Goal: Task Accomplishment & Management: Manage account settings

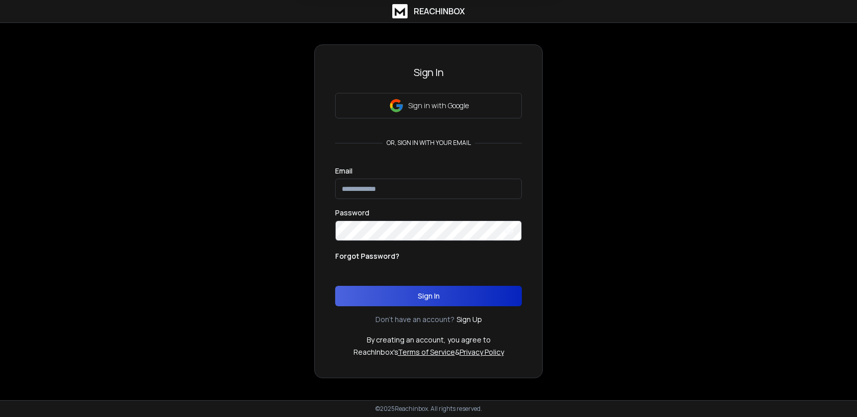
click at [401, 188] on input "email" at bounding box center [428, 188] width 187 height 20
paste input "**********"
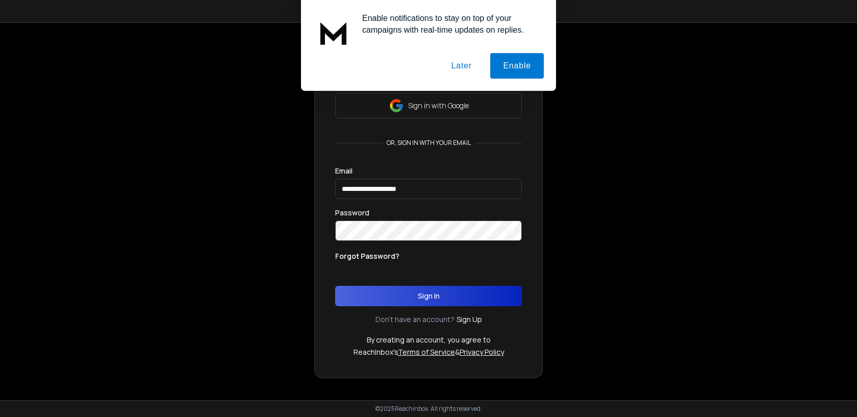
type input "**********"
click at [393, 292] on button "Sign In" at bounding box center [428, 296] width 187 height 20
click at [464, 65] on button "Later" at bounding box center [461, 65] width 46 height 25
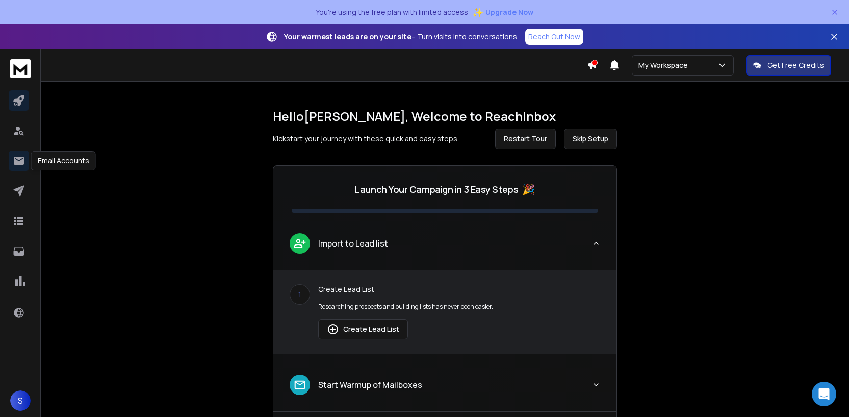
click at [19, 160] on icon at bounding box center [19, 160] width 12 height 12
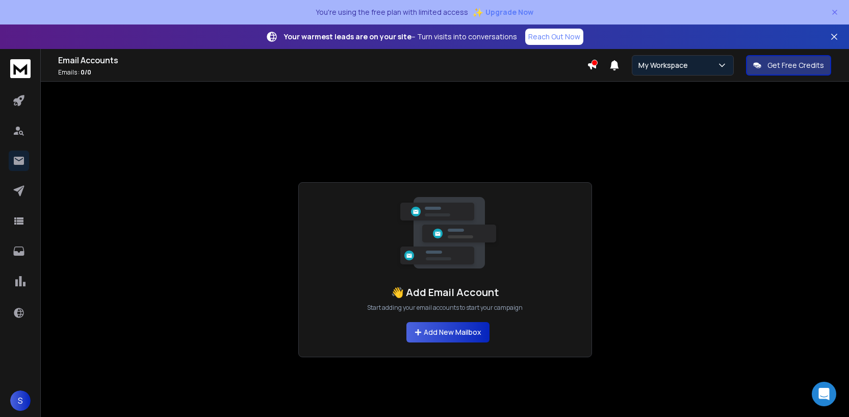
click at [668, 66] on p "My Workspace" at bounding box center [665, 65] width 54 height 10
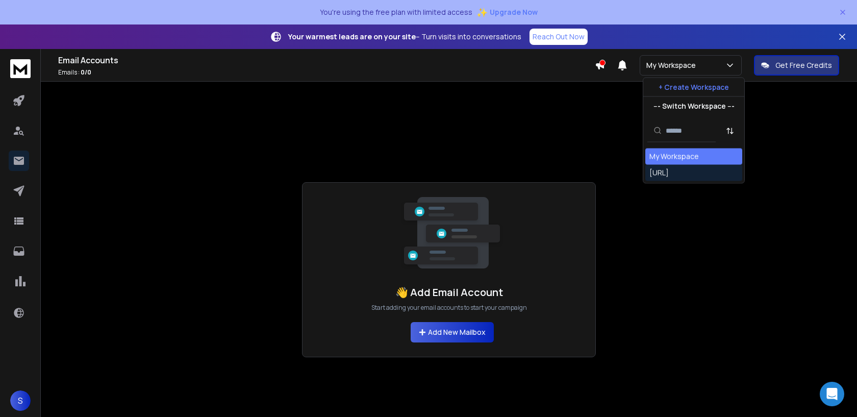
click at [668, 171] on div "[URL]" at bounding box center [658, 173] width 19 height 10
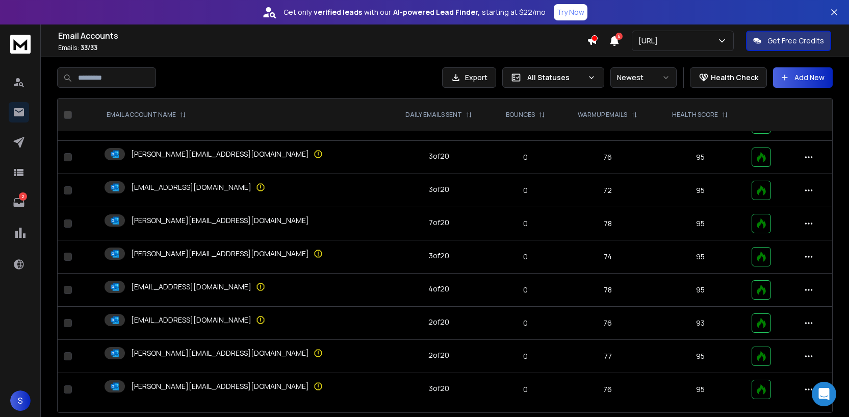
scroll to position [821, 0]
click at [313, 385] on icon at bounding box center [318, 384] width 10 height 10
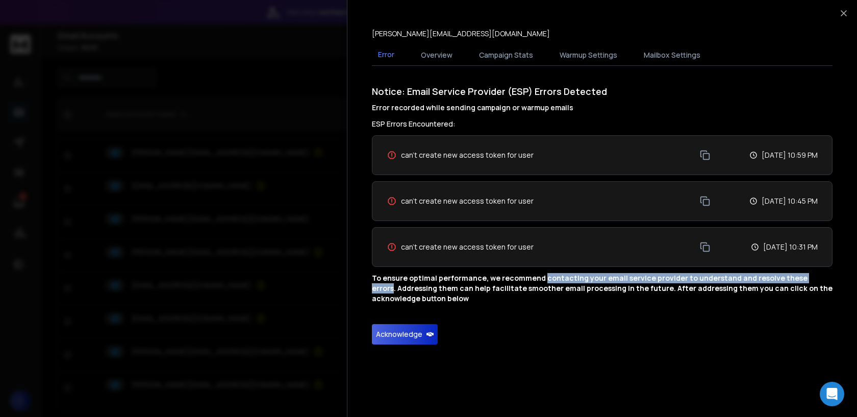
drag, startPoint x: 536, startPoint y: 280, endPoint x: 805, endPoint y: 275, distance: 268.7
click at [805, 275] on p "To ensure optimal performance, we recommend contacting your email service provi…" at bounding box center [602, 288] width 460 height 31
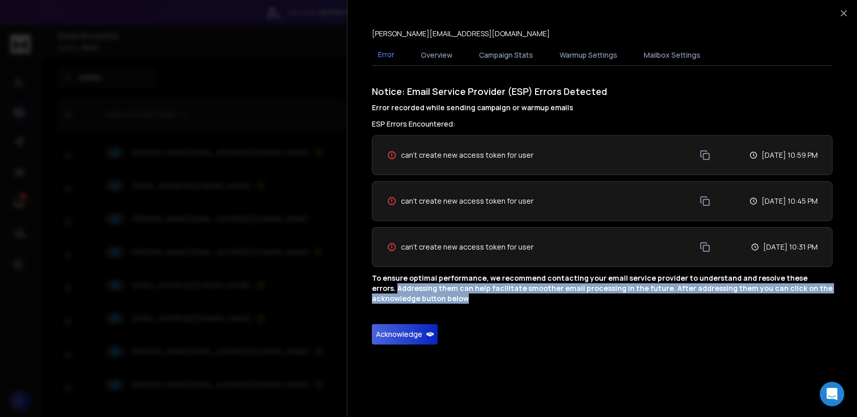
drag, startPoint x: 370, startPoint y: 290, endPoint x: 512, endPoint y: 297, distance: 142.9
click at [512, 297] on div "Abdullah@getdeferto.com Error Overview Campaign Stats Warmup Settings Mailbox S…" at bounding box center [601, 186] width 485 height 348
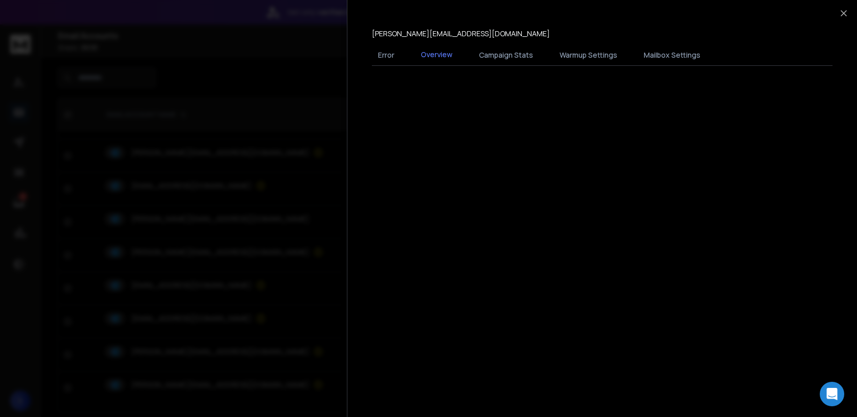
click at [286, 302] on div at bounding box center [428, 208] width 857 height 417
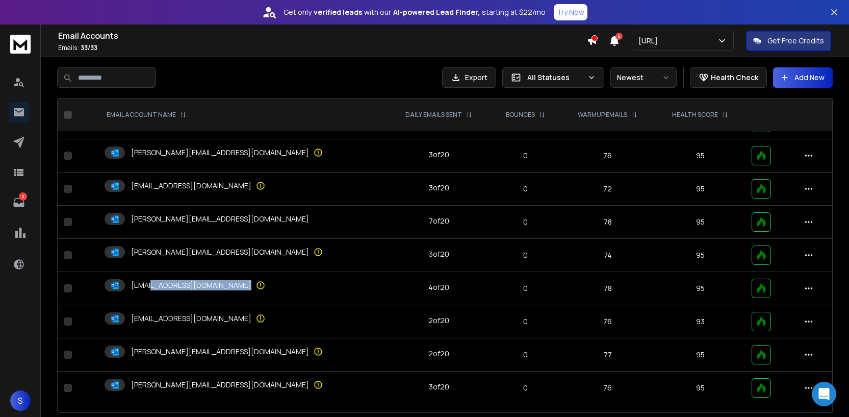
copy td "defertocall.com"
drag, startPoint x: 200, startPoint y: 288, endPoint x: 148, endPoint y: 287, distance: 52.0
click at [148, 287] on div "[EMAIL_ADDRESS][DOMAIN_NAME]" at bounding box center [243, 285] width 276 height 12
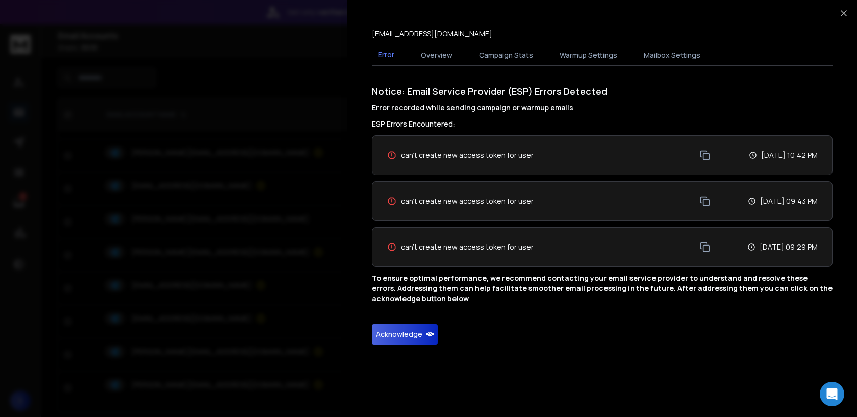
click at [298, 274] on div at bounding box center [428, 208] width 857 height 417
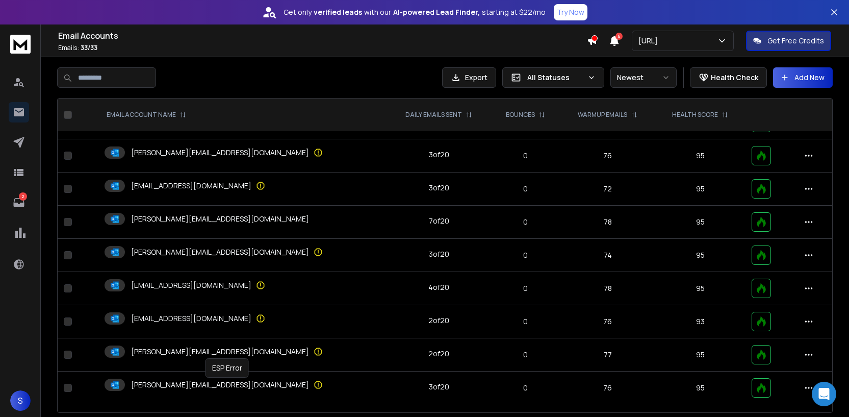
click at [313, 385] on icon at bounding box center [318, 384] width 10 height 10
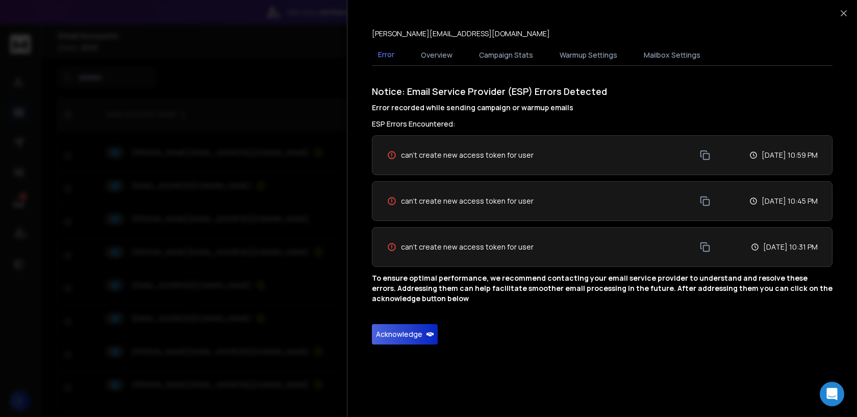
click at [411, 334] on button "Acknowledge" at bounding box center [405, 334] width 66 height 20
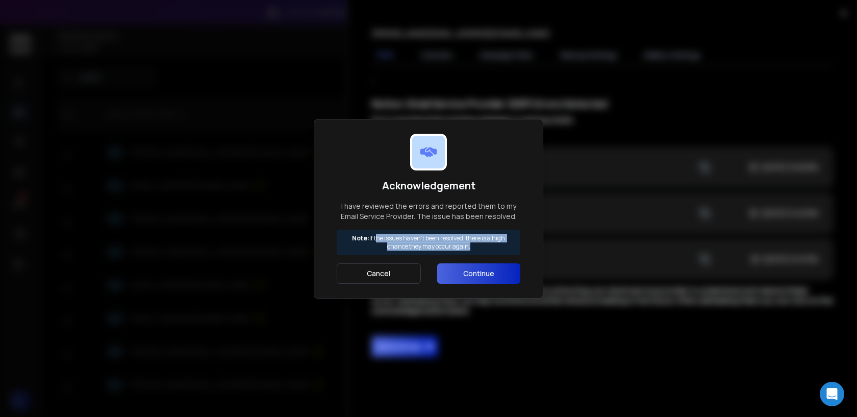
drag, startPoint x: 373, startPoint y: 239, endPoint x: 468, endPoint y: 248, distance: 95.8
click at [468, 248] on p "Note: If the issues haven't been resolved, there is a high chance they may occu…" at bounding box center [428, 242] width 174 height 16
click at [477, 250] on div "Note: If the issues haven't been resolved, there is a high chance they may occu…" at bounding box center [429, 241] width 184 height 25
click at [241, 278] on div "Acknowledgement I have reviewed the errors and reported them to my Email Servic…" at bounding box center [428, 209] width 857 height 200
click at [380, 279] on button "Cancel" at bounding box center [379, 273] width 84 height 20
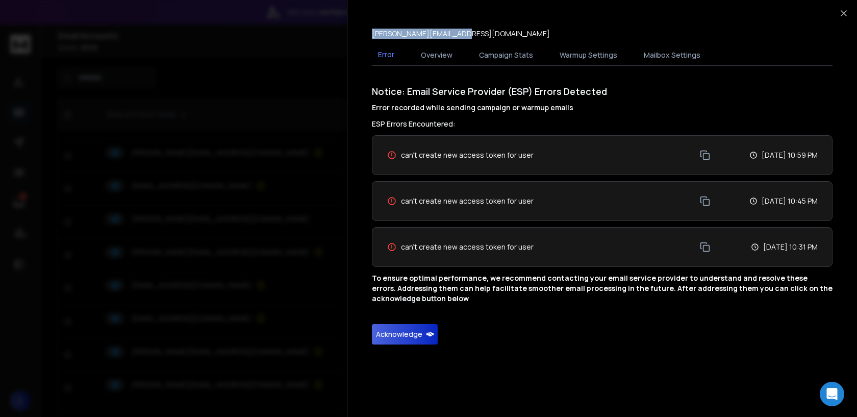
drag, startPoint x: 366, startPoint y: 36, endPoint x: 461, endPoint y: 35, distance: 95.4
click at [461, 35] on div "Abdullah@getdeferto.com Error Overview Campaign Stats Warmup Settings Mailbox S…" at bounding box center [601, 186] width 485 height 348
copy p "[PERSON_NAME][EMAIL_ADDRESS][DOMAIN_NAME]"
click at [289, 169] on div at bounding box center [428, 208] width 857 height 417
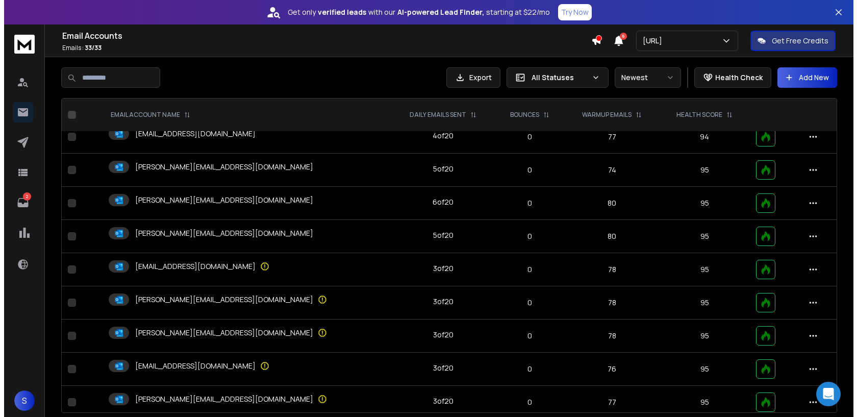
scroll to position [516, 0]
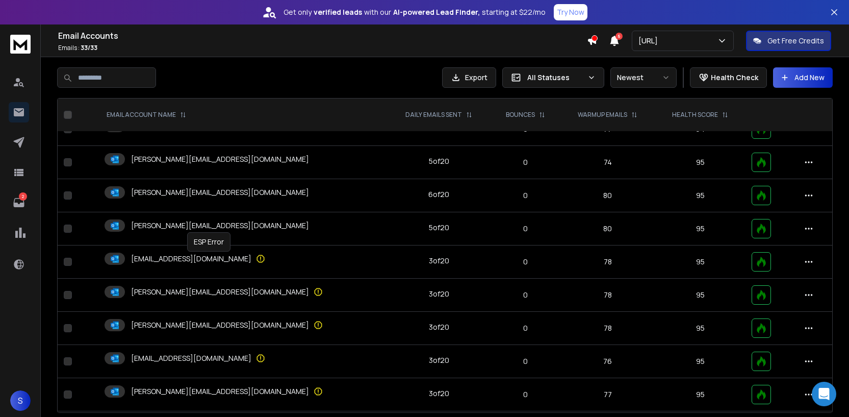
click at [255, 260] on icon at bounding box center [260, 258] width 10 height 10
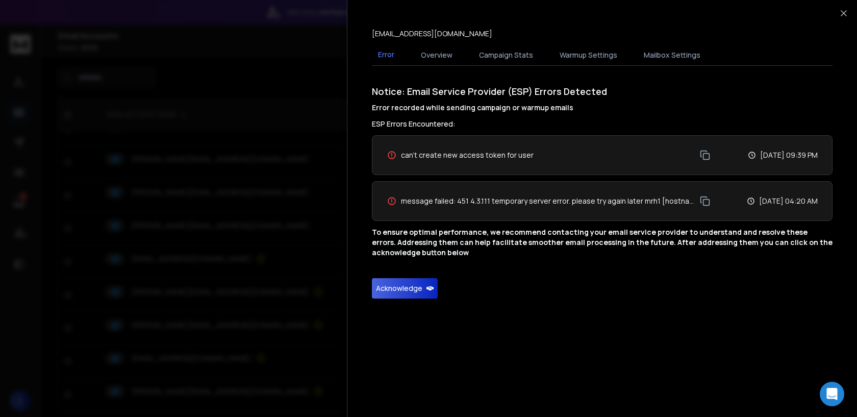
click at [407, 286] on button "Acknowledge" at bounding box center [405, 288] width 66 height 20
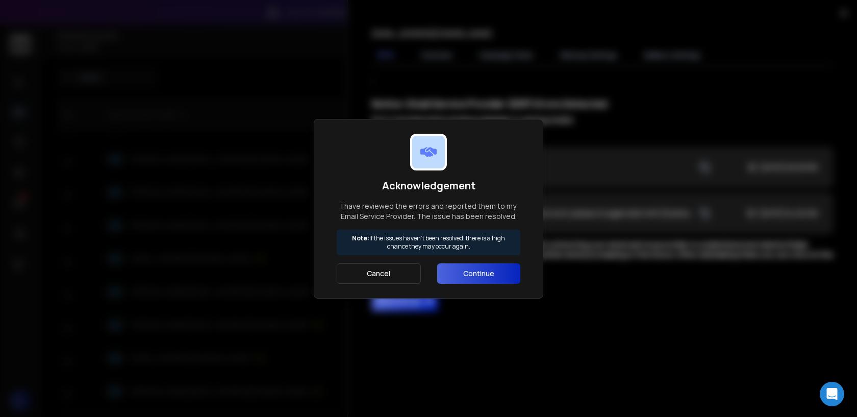
click at [469, 274] on button "Continue" at bounding box center [478, 273] width 83 height 20
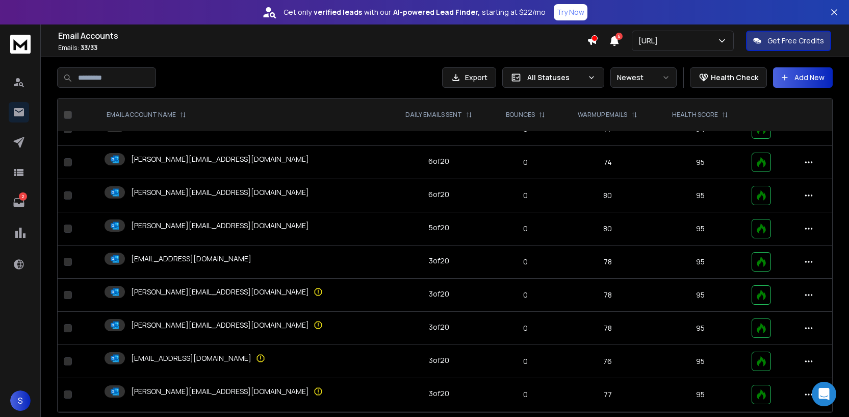
click at [223, 290] on div "[PERSON_NAME][EMAIL_ADDRESS][DOMAIN_NAME]" at bounding box center [243, 292] width 276 height 12
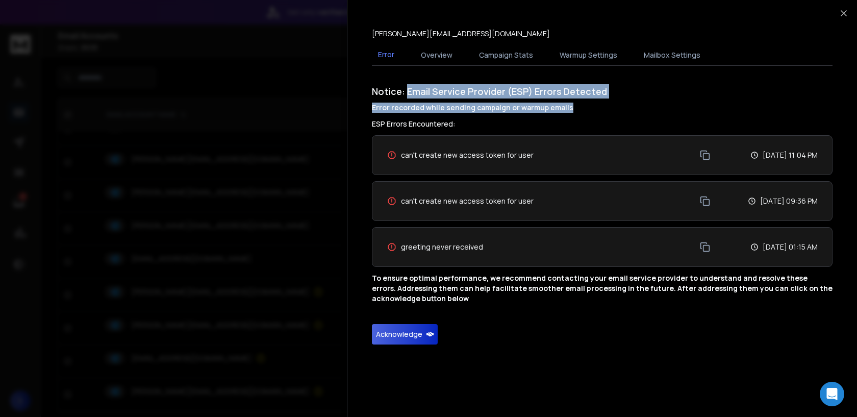
drag, startPoint x: 405, startPoint y: 94, endPoint x: 566, endPoint y: 115, distance: 162.0
click at [566, 115] on div "Notice: Email Service Provider (ESP) Errors Detected Error recorded while sendi…" at bounding box center [602, 193] width 460 height 219
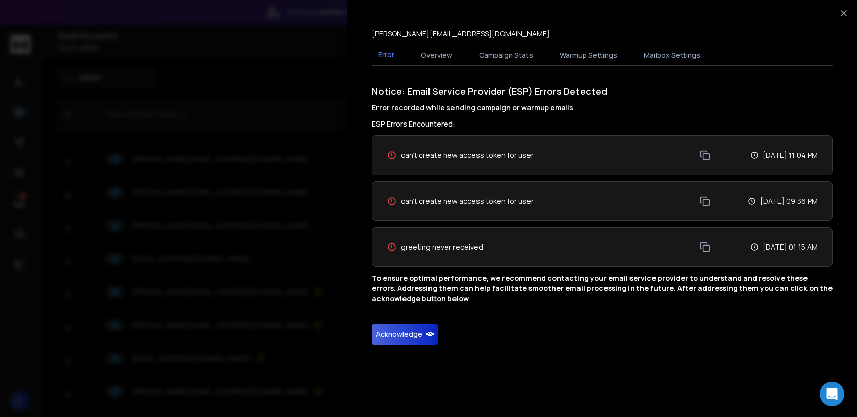
click at [356, 130] on div "Multi Select Table Sheet Karen@defertoapp.com Error Overview Campaign Stats War…" at bounding box center [602, 208] width 510 height 417
click at [842, 11] on icon "button" at bounding box center [843, 13] width 5 height 5
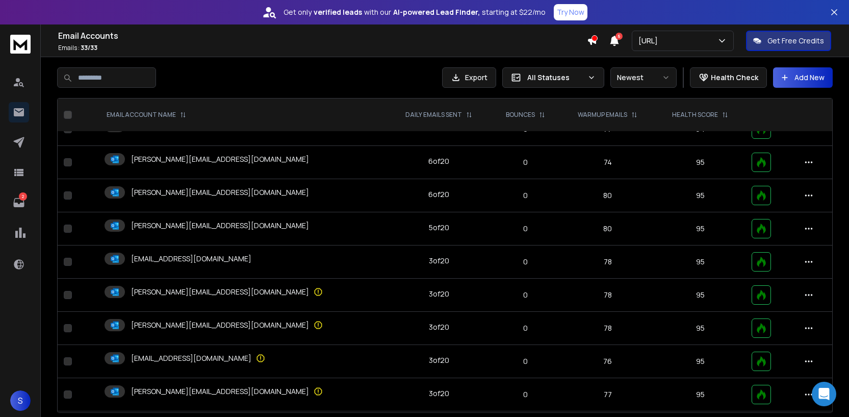
click at [805, 295] on icon at bounding box center [809, 295] width 8 height 2
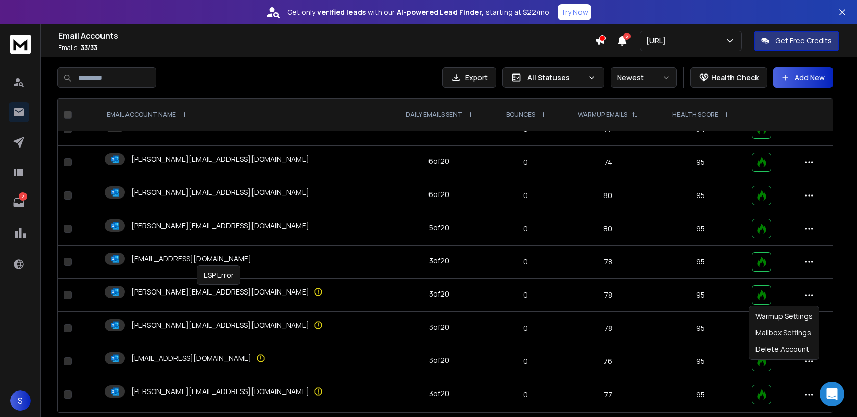
click at [313, 289] on icon at bounding box center [318, 292] width 10 height 10
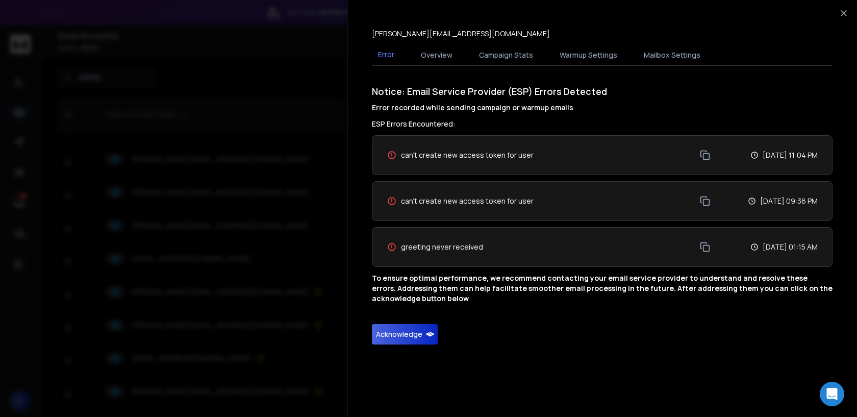
click at [667, 51] on button "Mailbox Settings" at bounding box center [671, 55] width 69 height 22
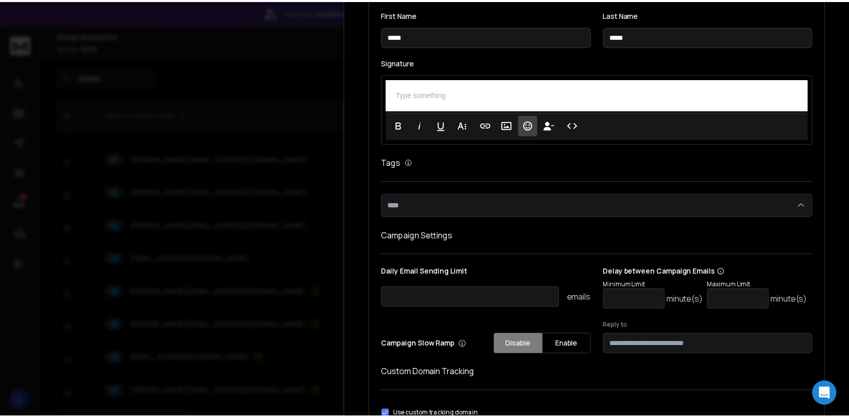
scroll to position [0, 0]
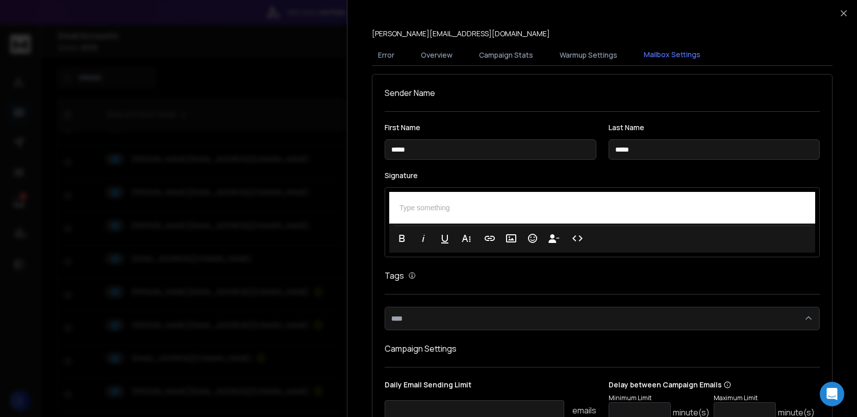
click at [578, 54] on button "Warmup Settings" at bounding box center [588, 55] width 70 height 22
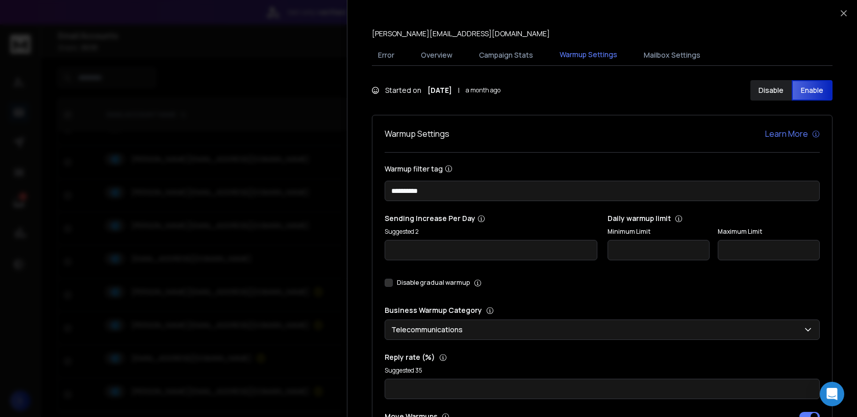
click at [504, 56] on button "Campaign Stats" at bounding box center [506, 55] width 66 height 22
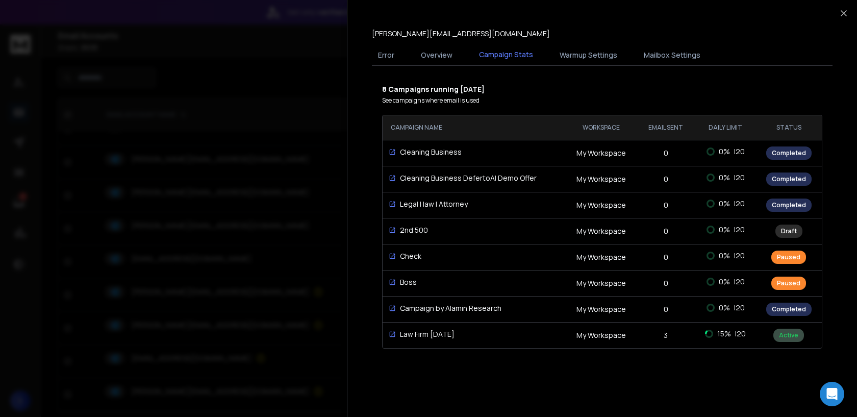
click at [455, 53] on button "Overview" at bounding box center [437, 55] width 44 height 22
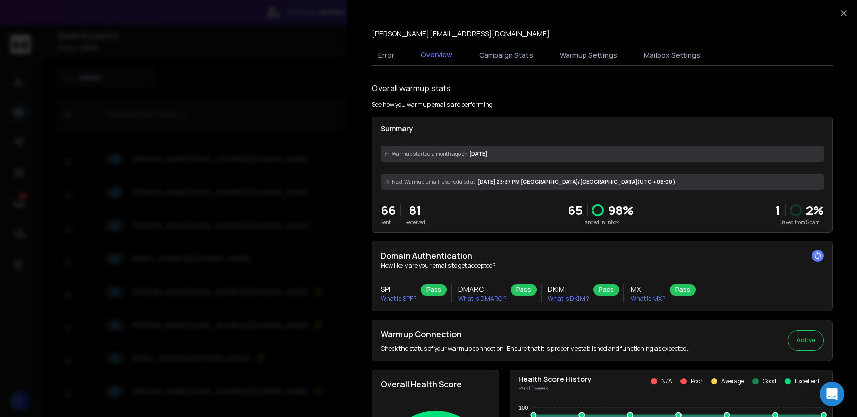
click at [385, 55] on button "Error" at bounding box center [386, 55] width 29 height 22
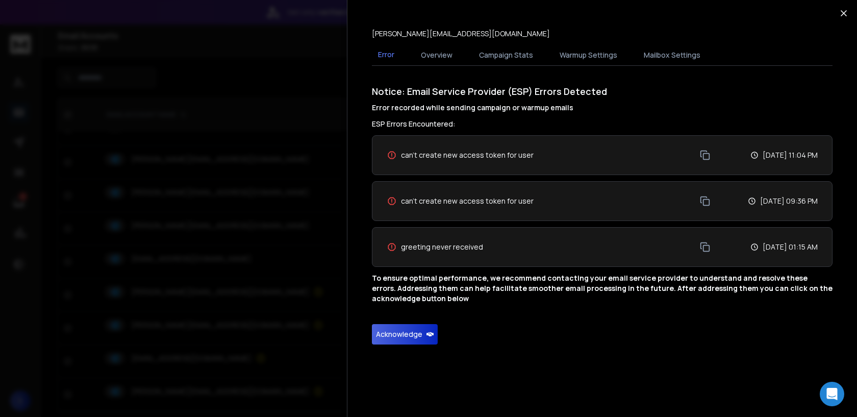
click at [838, 9] on icon "button" at bounding box center [843, 13] width 10 height 10
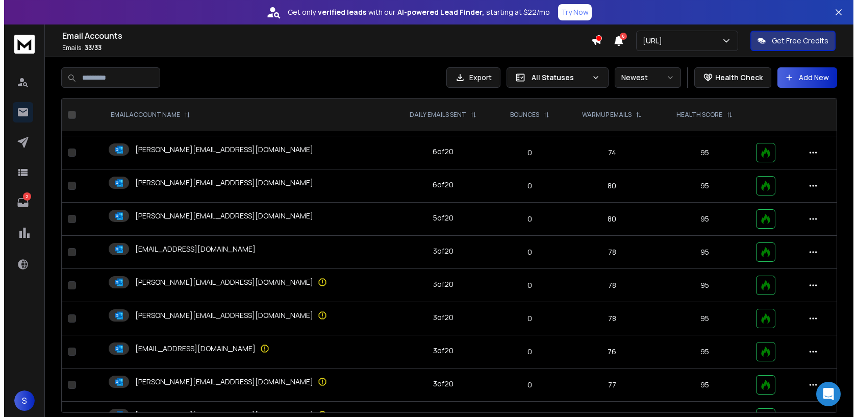
scroll to position [527, 0]
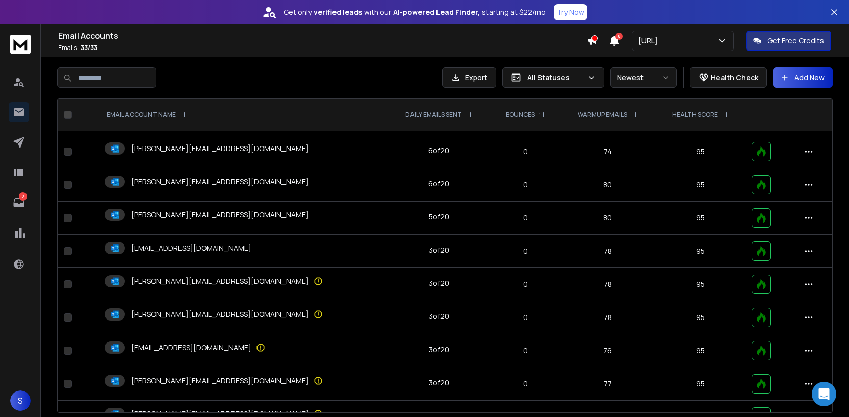
click at [805, 284] on icon at bounding box center [809, 284] width 8 height 2
copy p "[PERSON_NAME][EMAIL_ADDRESS][DOMAIN_NAME]"
drag, startPoint x: 128, startPoint y: 281, endPoint x: 209, endPoint y: 285, distance: 80.1
click at [209, 285] on div "[PERSON_NAME][EMAIL_ADDRESS][DOMAIN_NAME]" at bounding box center [207, 281] width 204 height 12
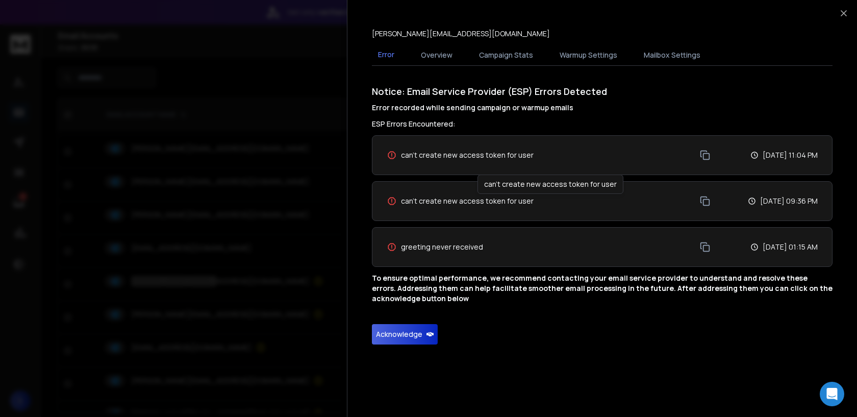
click at [317, 163] on div at bounding box center [428, 208] width 857 height 417
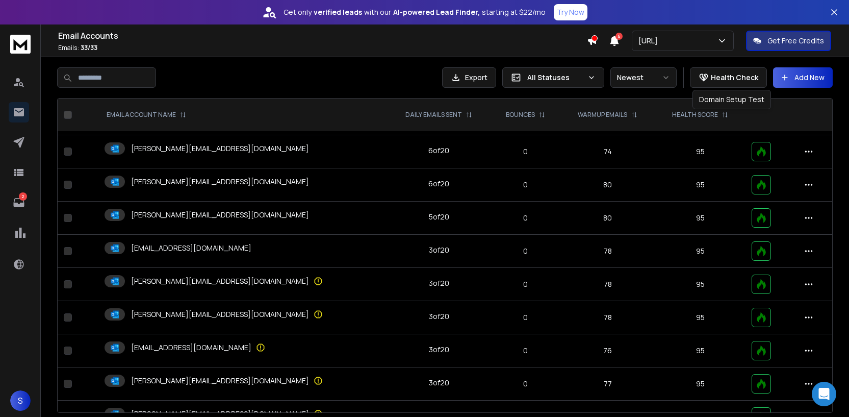
click at [792, 80] on button "Add New" at bounding box center [803, 77] width 60 height 20
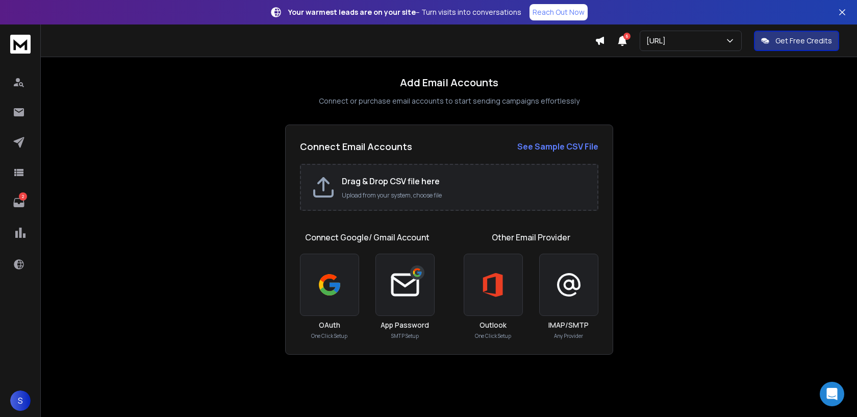
click at [332, 289] on icon at bounding box center [329, 284] width 25 height 31
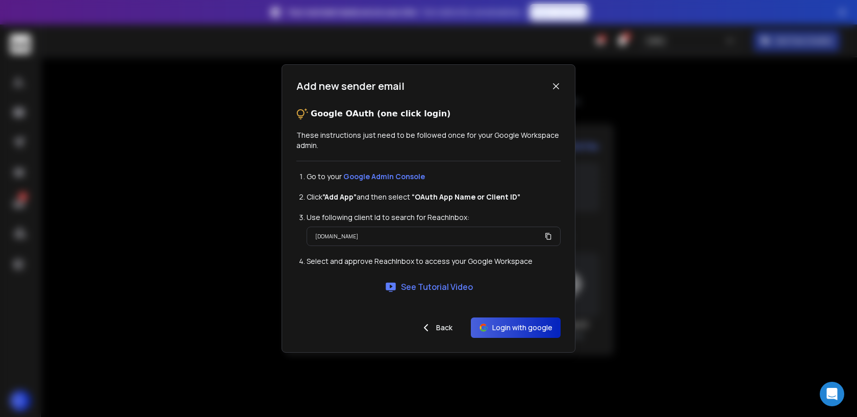
click at [552, 86] on icon at bounding box center [555, 86] width 9 height 9
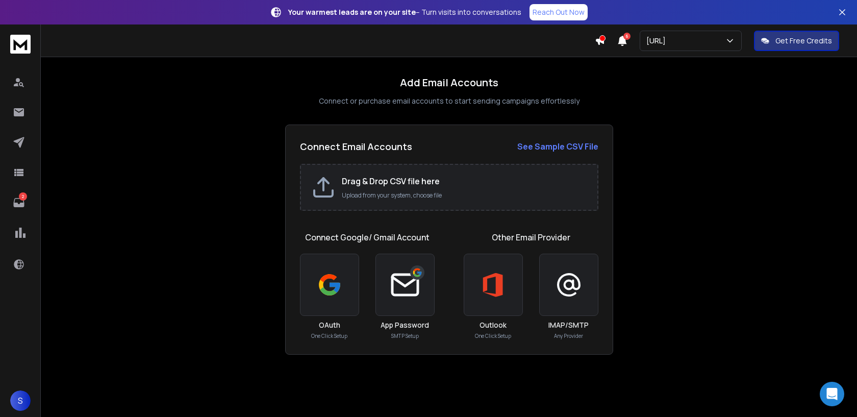
click at [489, 277] on icon at bounding box center [492, 284] width 20 height 24
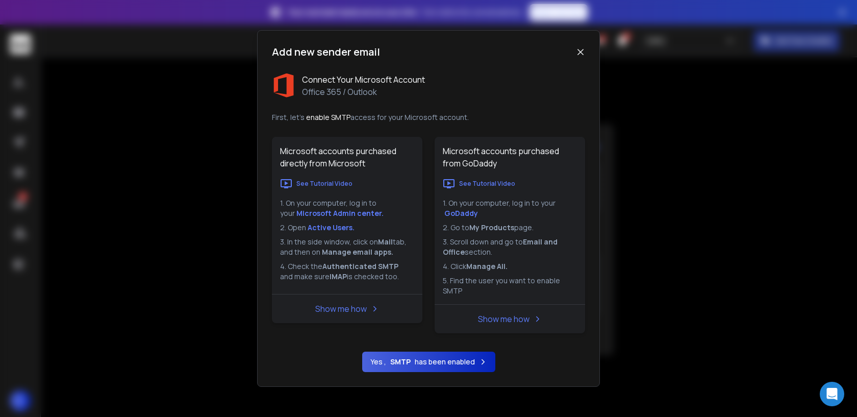
click at [409, 351] on button "Yes , SMTP has been enabled" at bounding box center [428, 361] width 133 height 20
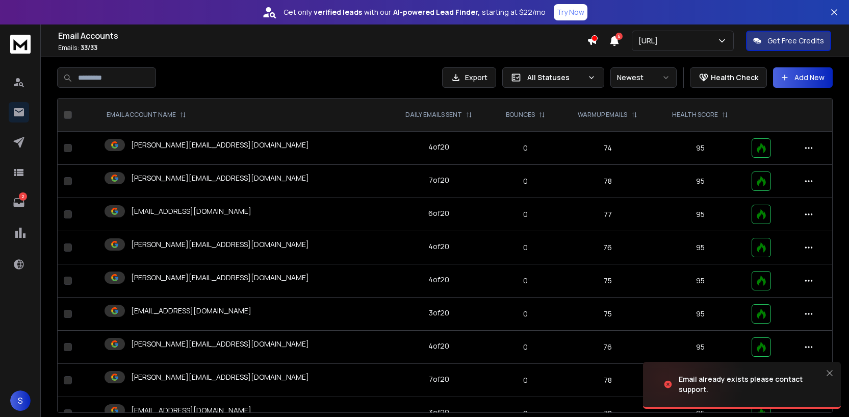
click at [697, 390] on div "Email already exists please contact support." at bounding box center [754, 384] width 150 height 20
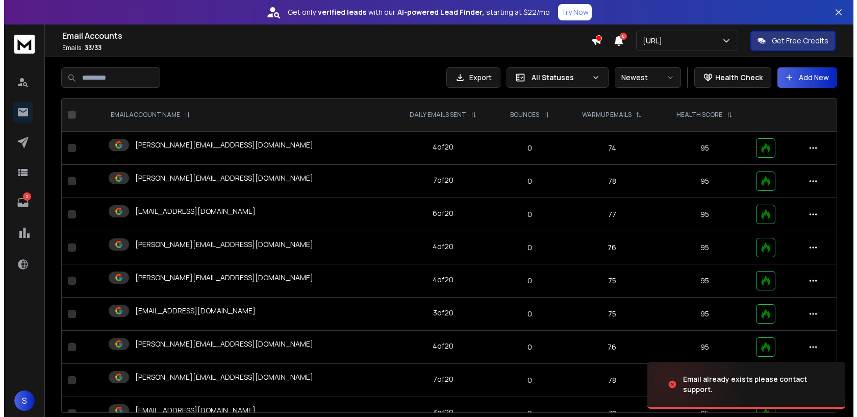
scroll to position [552, 0]
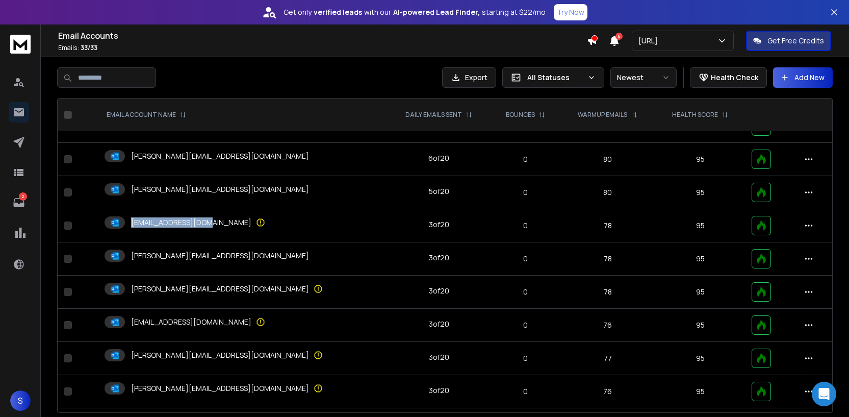
copy p "[EMAIL_ADDRESS][DOMAIN_NAME]"
drag, startPoint x: 131, startPoint y: 225, endPoint x: 200, endPoint y: 238, distance: 70.1
click at [200, 238] on td "[EMAIL_ADDRESS][DOMAIN_NAME]" at bounding box center [242, 225] width 289 height 33
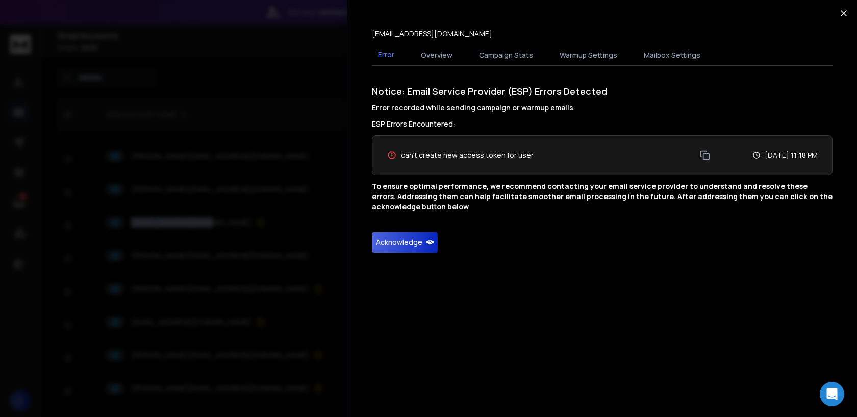
click at [843, 12] on icon "button" at bounding box center [843, 13] width 10 height 10
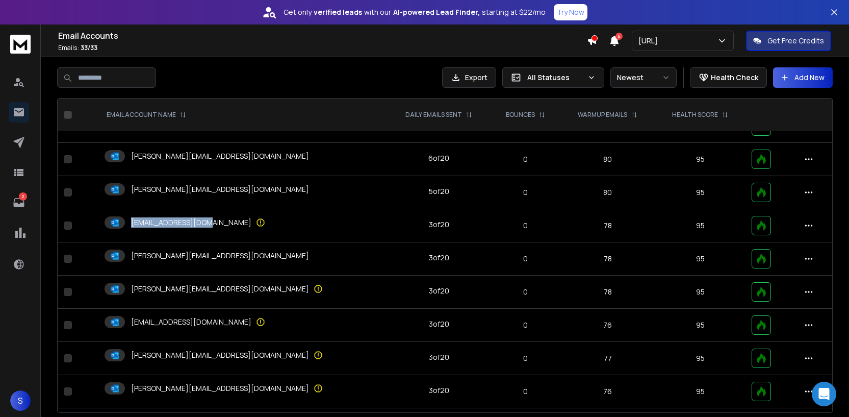
click at [784, 76] on icon at bounding box center [784, 77] width 7 height 7
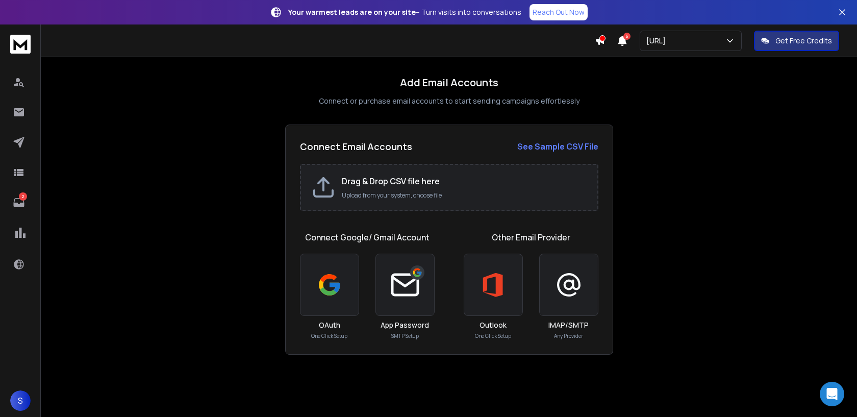
click at [480, 284] on div at bounding box center [492, 284] width 25 height 29
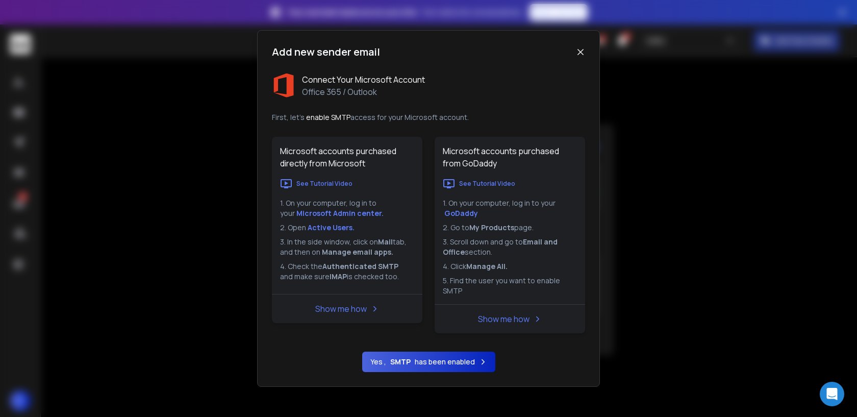
click at [438, 360] on button "Yes , SMTP has been enabled" at bounding box center [428, 361] width 133 height 20
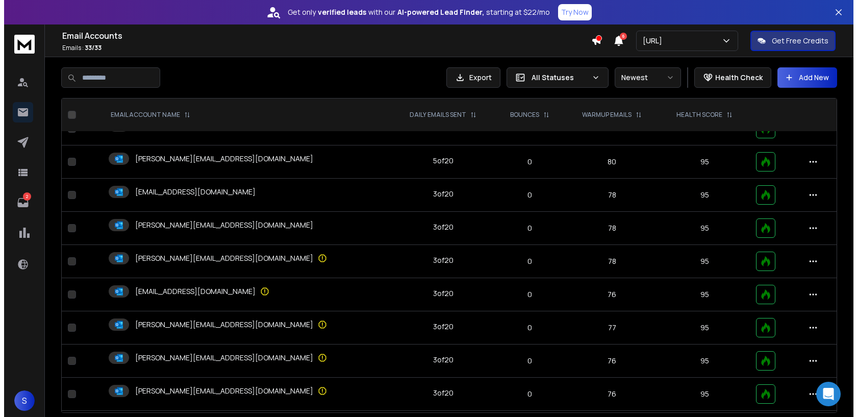
scroll to position [598, 0]
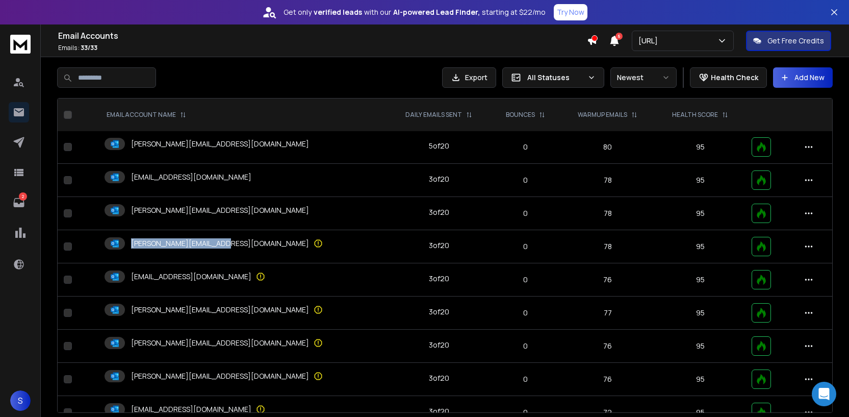
copy p "[PERSON_NAME][EMAIL_ADDRESS][DOMAIN_NAME]"
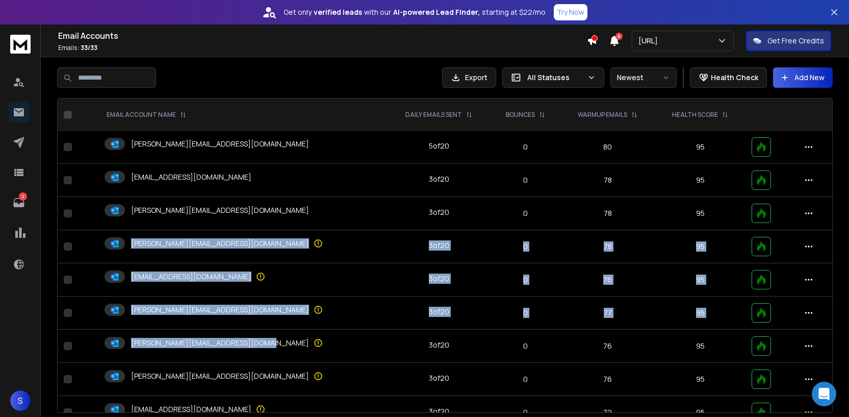
drag, startPoint x: 130, startPoint y: 241, endPoint x: 217, endPoint y: 351, distance: 140.8
click at [217, 351] on tbody "[PERSON_NAME][EMAIL_ADDRESS][DOMAIN_NAME] 4 of 20 0 74 95 [PERSON_NAME][EMAIL_A…" at bounding box center [445, 81] width 774 height 1094
click at [793, 81] on button "Add New" at bounding box center [803, 77] width 60 height 20
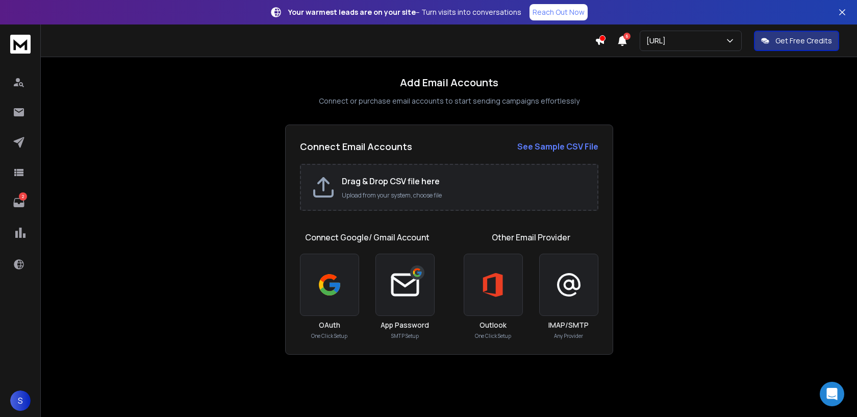
click at [481, 279] on div at bounding box center [492, 284] width 25 height 29
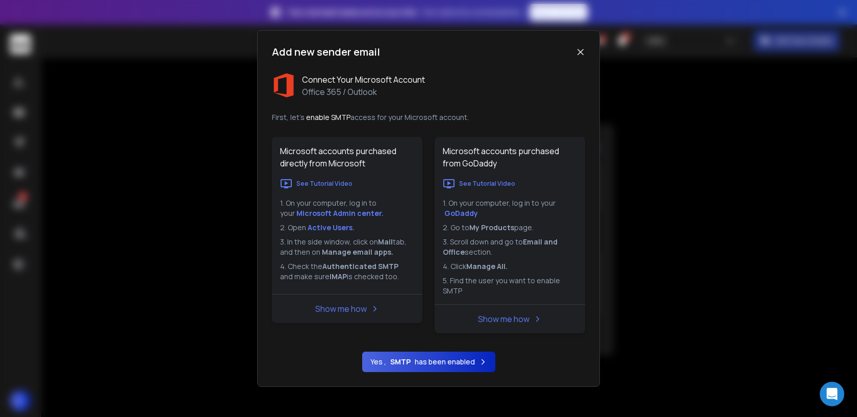
click at [438, 360] on button "Yes , SMTP has been enabled" at bounding box center [428, 361] width 133 height 20
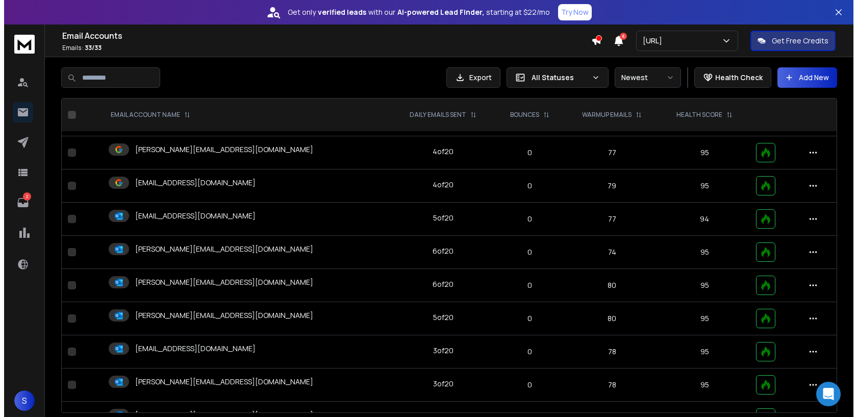
scroll to position [604, 0]
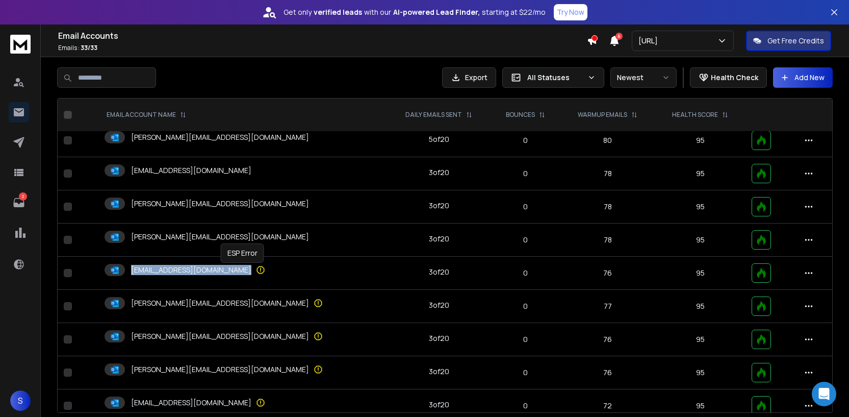
copy td "[EMAIL_ADDRESS][DOMAIN_NAME]"
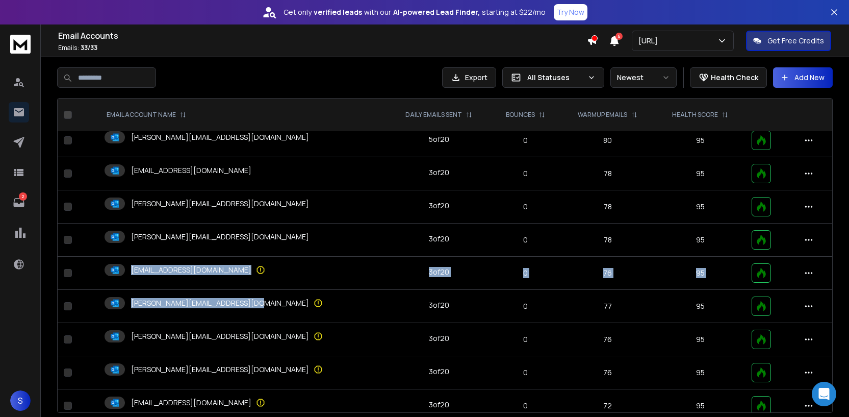
drag, startPoint x: 130, startPoint y: 271, endPoint x: 251, endPoint y: 348, distance: 144.0
click at [239, 321] on tbody "[PERSON_NAME][EMAIL_ADDRESS][DOMAIN_NAME] 4 of 20 0 74 95 [PERSON_NAME][EMAIL_A…" at bounding box center [445, 74] width 774 height 1094
click at [803, 272] on button at bounding box center [815, 272] width 35 height 17
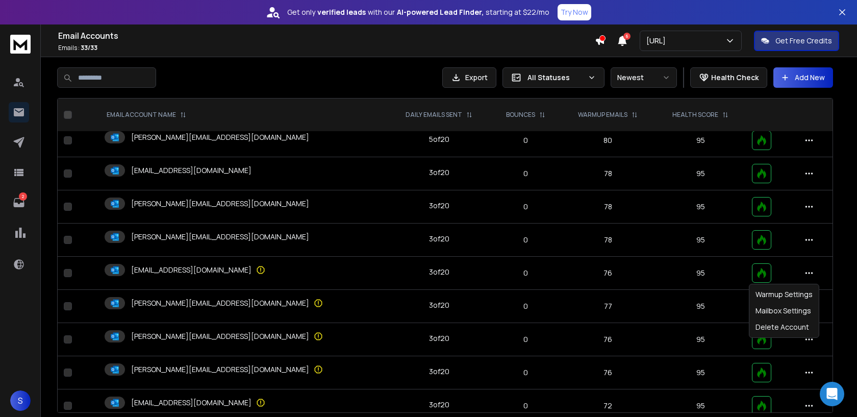
click at [791, 88] on div "Export All Statuses Newest Health Check Add New EMAIL ACCOUNT NAME DAILY EMAILS…" at bounding box center [445, 239] width 776 height 345
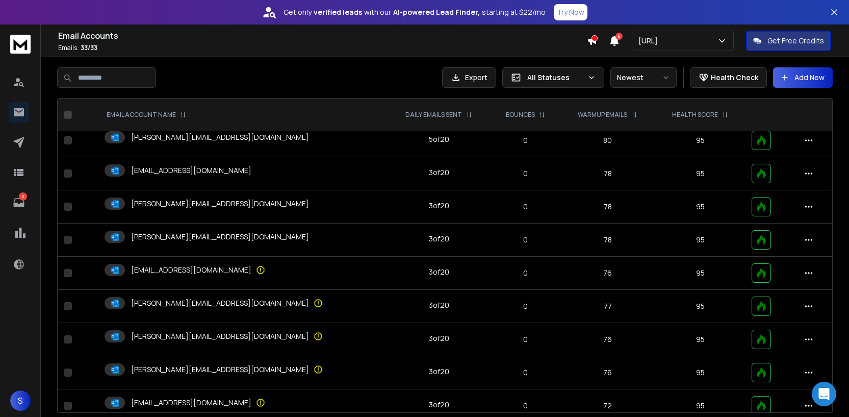
click at [792, 84] on button "Add New" at bounding box center [803, 77] width 60 height 20
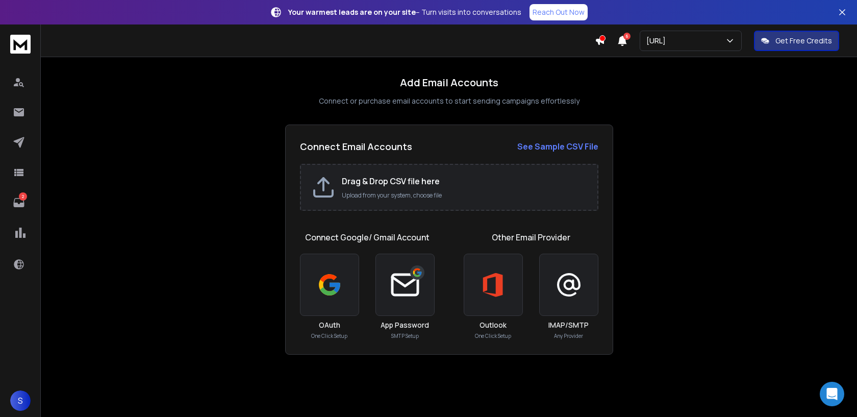
click at [502, 286] on icon at bounding box center [493, 285] width 24 height 24
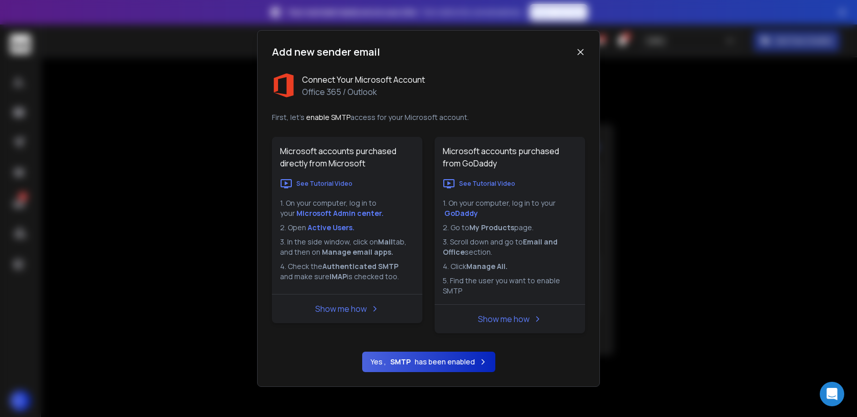
click at [437, 357] on button "Yes , SMTP has been enabled" at bounding box center [428, 361] width 133 height 20
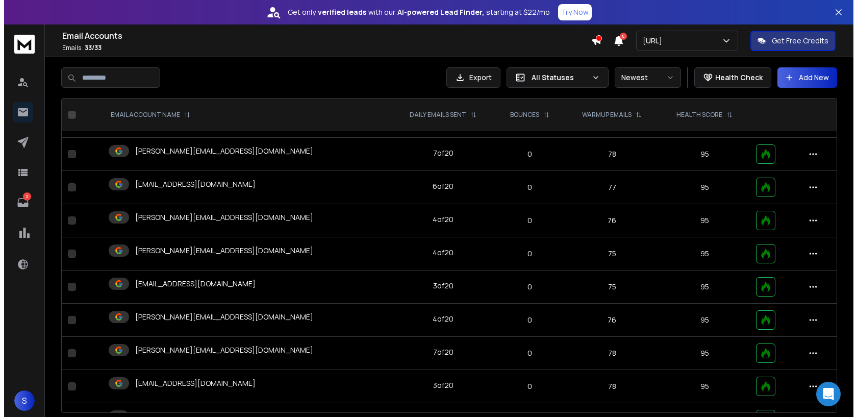
scroll to position [618, 0]
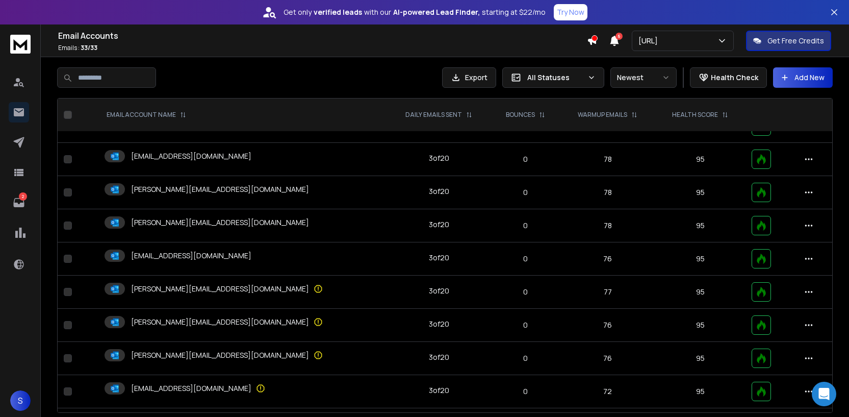
click at [808, 74] on button "Add New" at bounding box center [803, 77] width 60 height 20
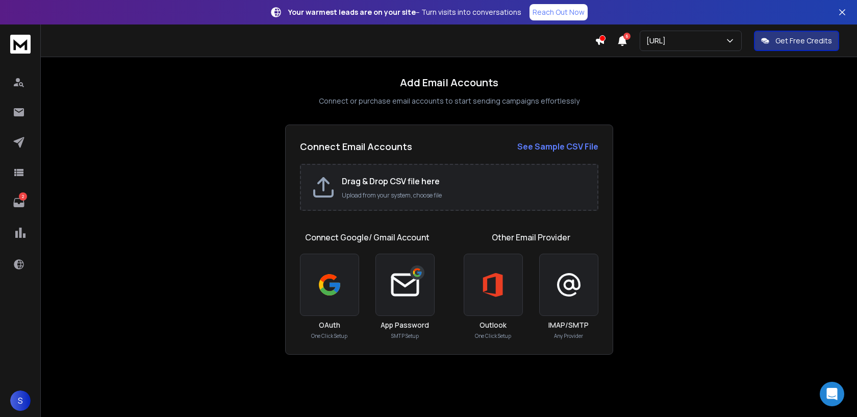
click at [479, 285] on div at bounding box center [492, 284] width 59 height 62
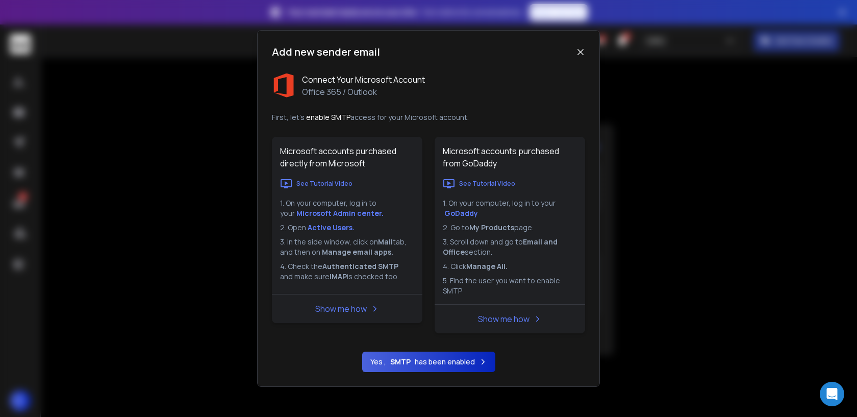
click at [403, 351] on button "Yes , SMTP has been enabled" at bounding box center [428, 361] width 133 height 20
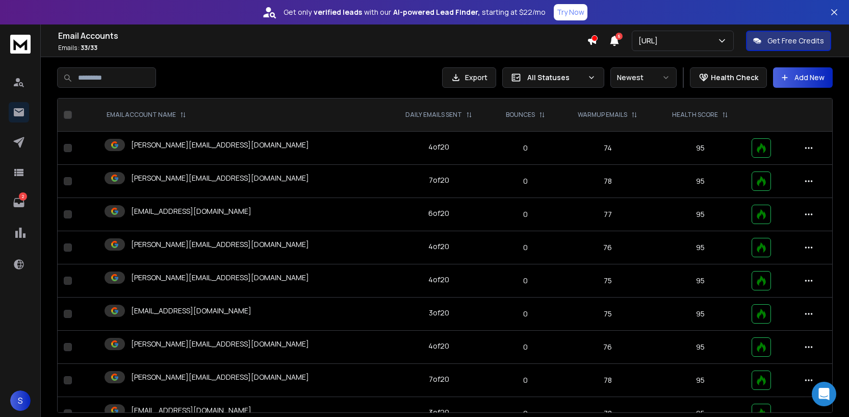
click at [796, 83] on button "Add New" at bounding box center [803, 77] width 60 height 20
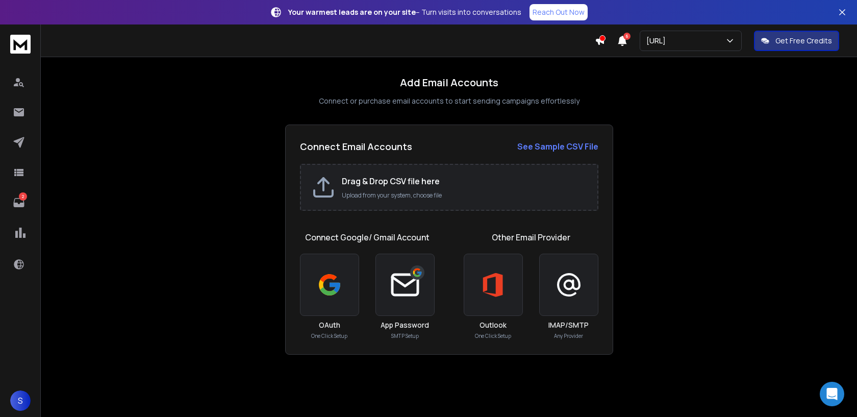
click at [489, 292] on icon at bounding box center [492, 284] width 20 height 24
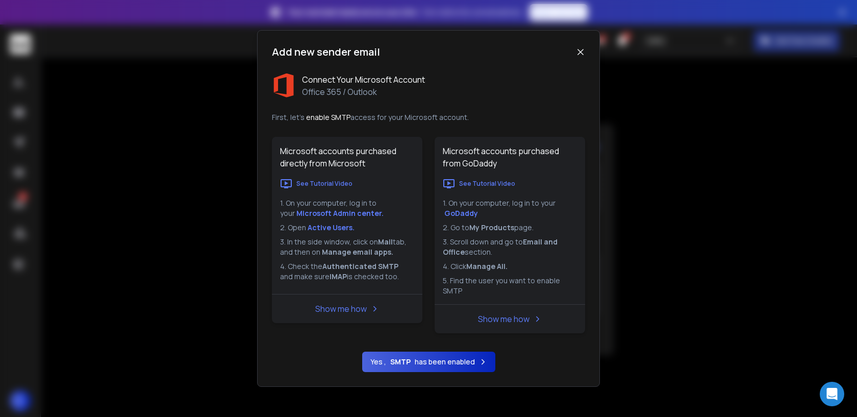
click at [436, 351] on button "Yes , SMTP has been enabled" at bounding box center [428, 361] width 133 height 20
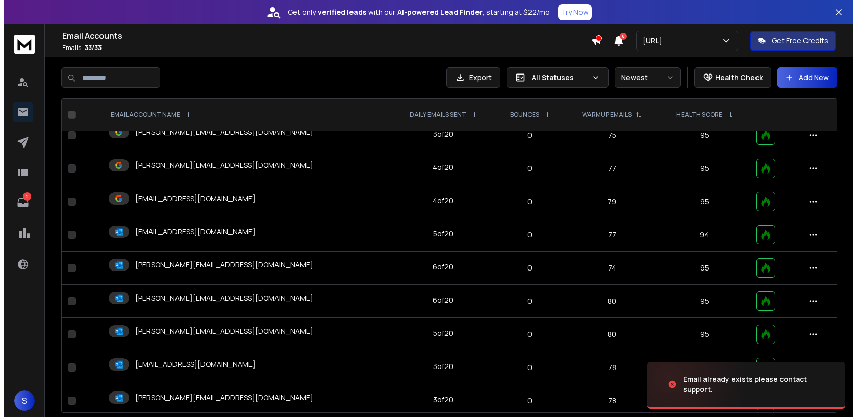
scroll to position [411, 0]
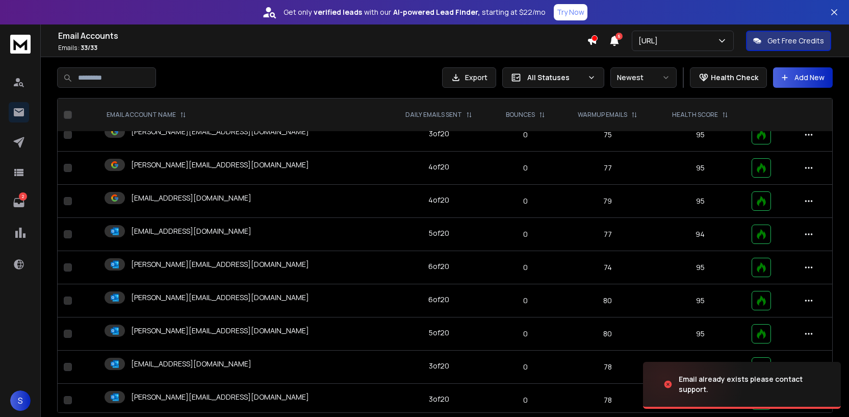
click at [797, 74] on button "Add New" at bounding box center [803, 77] width 60 height 20
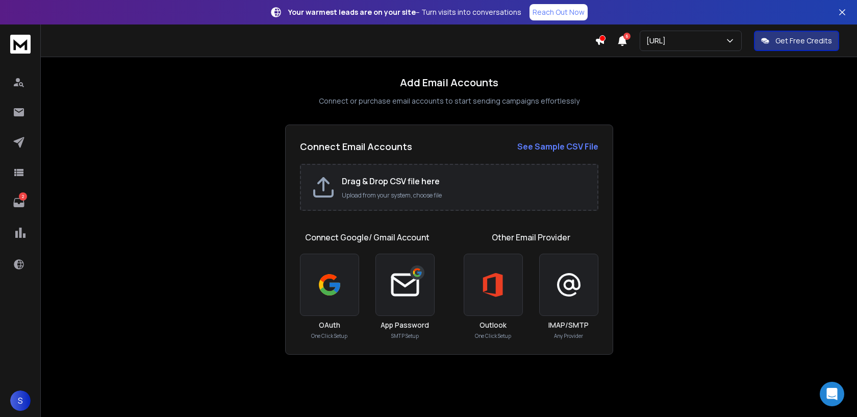
click at [496, 284] on icon at bounding box center [492, 284] width 20 height 24
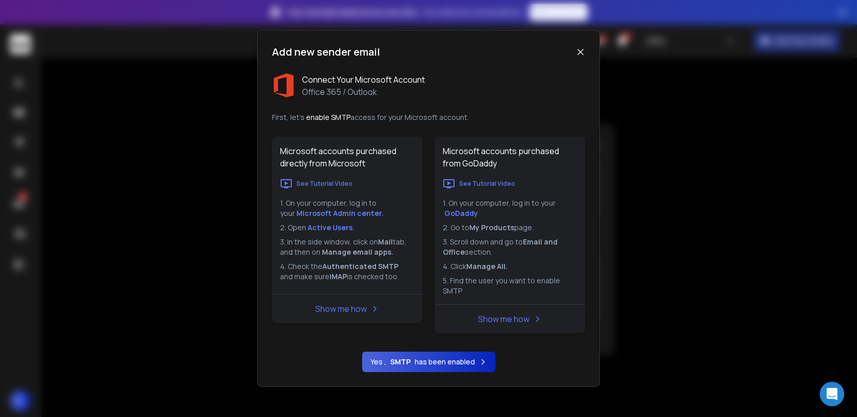
click at [422, 354] on button "Yes , SMTP has been enabled" at bounding box center [428, 361] width 133 height 20
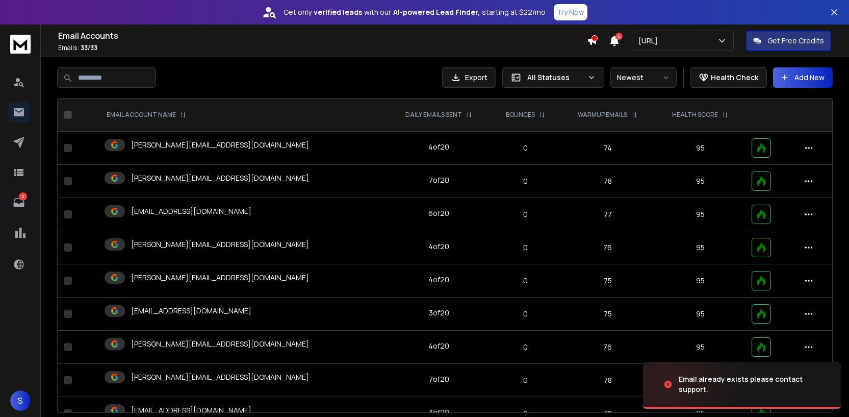
click at [792, 84] on button "Add New" at bounding box center [803, 77] width 60 height 20
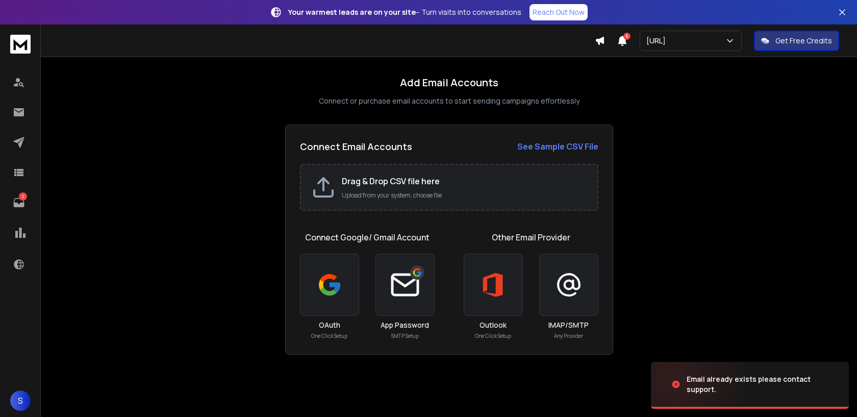
click at [791, 80] on div "Add Email Accounts Connect or purchase email accounts to start sending campaign…" at bounding box center [449, 90] width 816 height 31
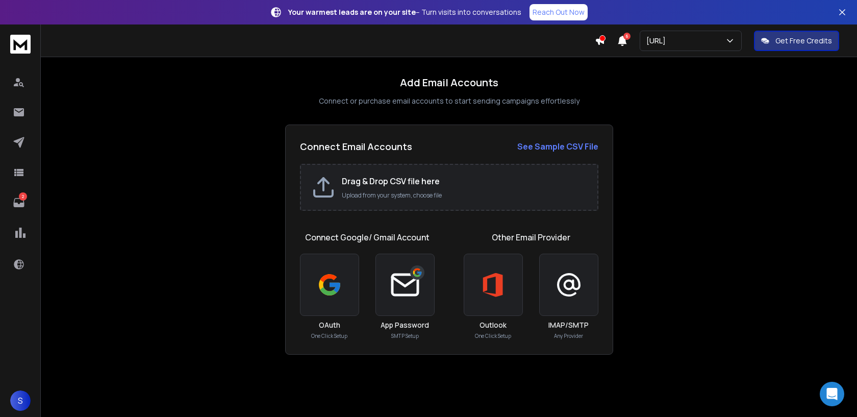
click at [501, 281] on icon at bounding box center [492, 284] width 20 height 24
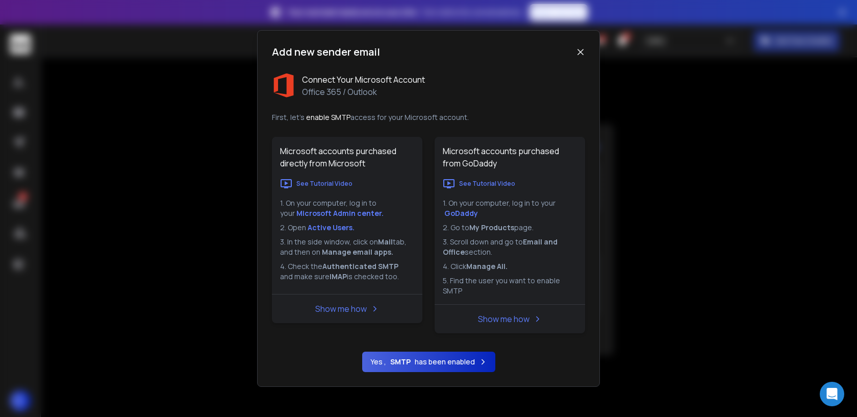
click at [468, 360] on button "Yes , SMTP has been enabled" at bounding box center [428, 361] width 133 height 20
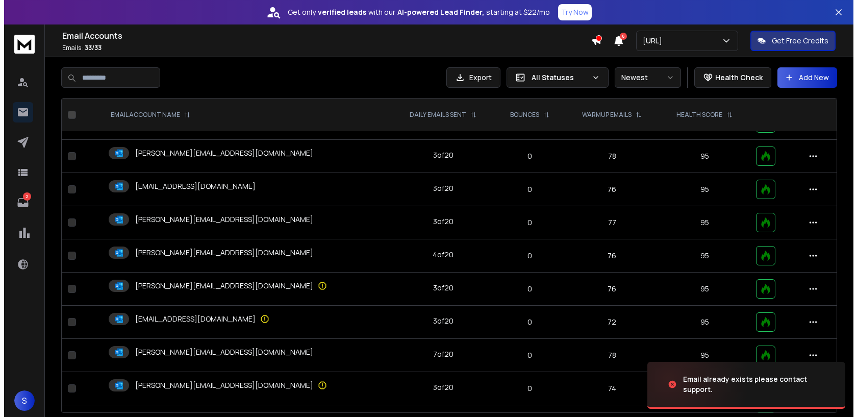
scroll to position [710, 0]
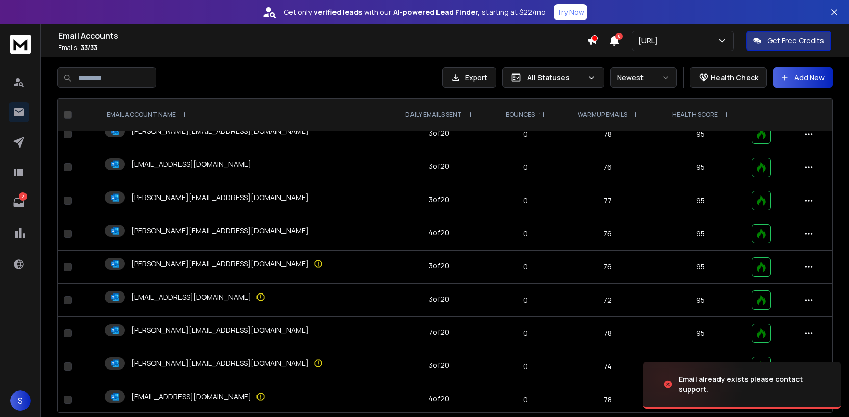
click at [794, 79] on button "Add New" at bounding box center [803, 77] width 60 height 20
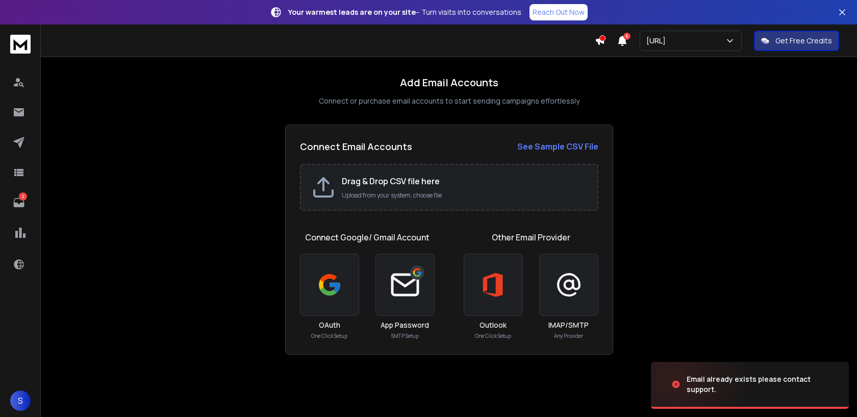
click at [477, 278] on div at bounding box center [492, 284] width 59 height 62
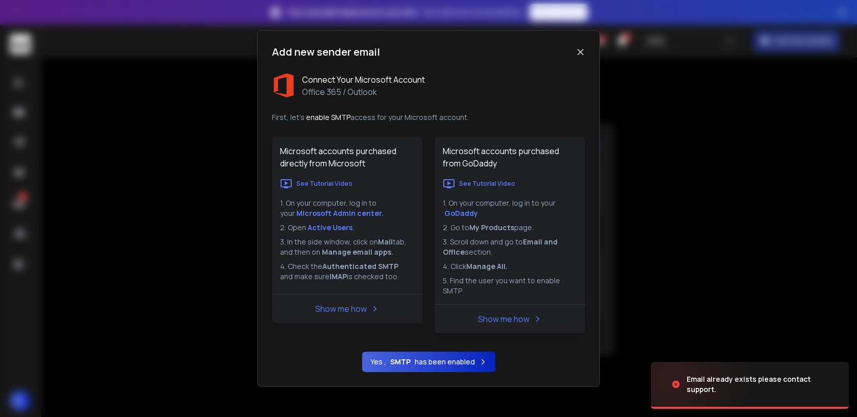
click at [467, 351] on button "Yes , SMTP has been enabled" at bounding box center [428, 361] width 133 height 20
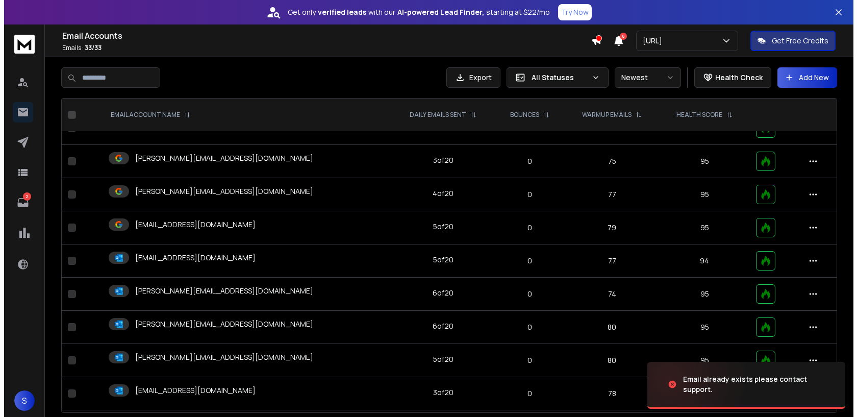
scroll to position [821, 0]
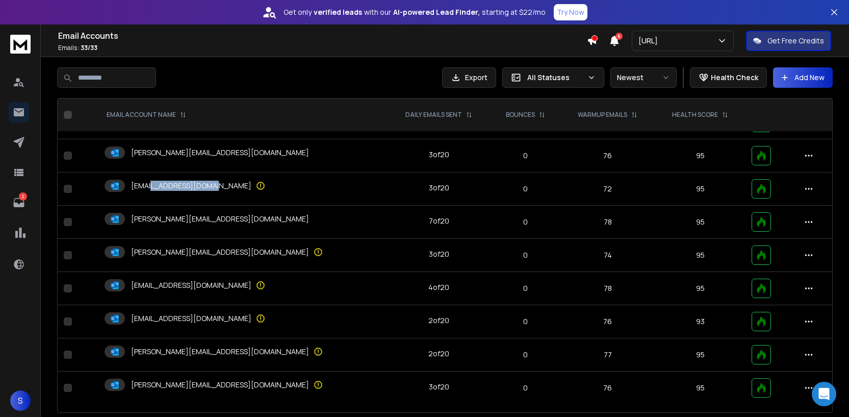
copy p "defertoagent.com"
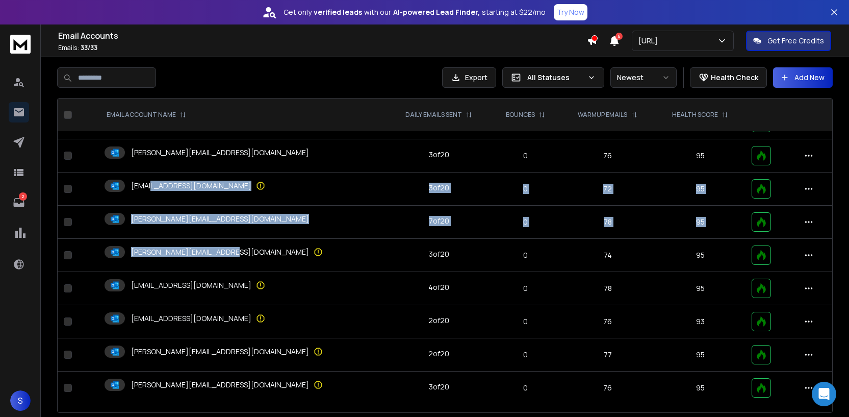
drag, startPoint x: 147, startPoint y: 189, endPoint x: 249, endPoint y: 292, distance: 144.9
click at [784, 75] on icon at bounding box center [784, 77] width 7 height 7
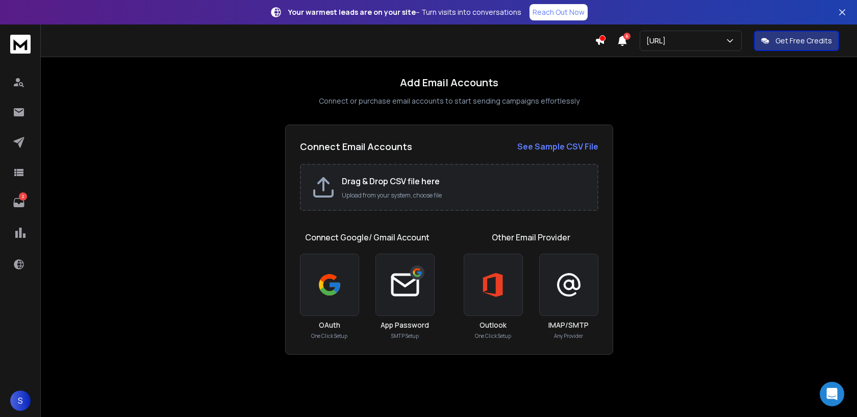
click at [493, 288] on icon at bounding box center [493, 285] width 24 height 24
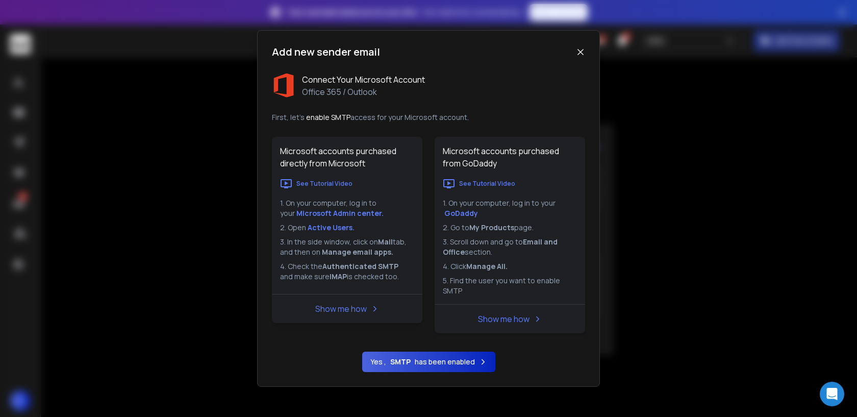
click at [344, 190] on div "See Tutorial Video" at bounding box center [347, 183] width 150 height 12
click at [424, 351] on button "Yes , SMTP has been enabled" at bounding box center [428, 361] width 133 height 20
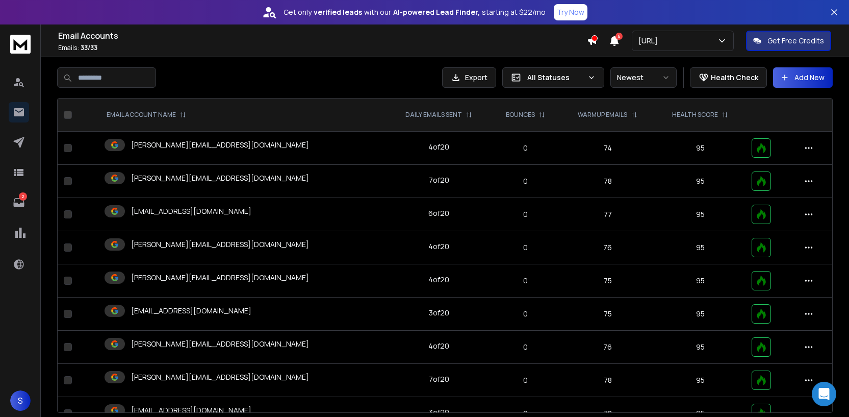
click at [789, 67] on button "Add New" at bounding box center [803, 77] width 60 height 20
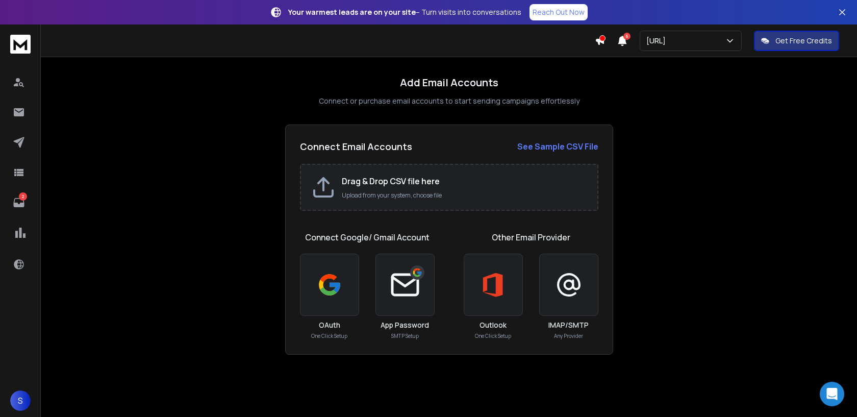
click at [481, 293] on icon at bounding box center [493, 285] width 24 height 24
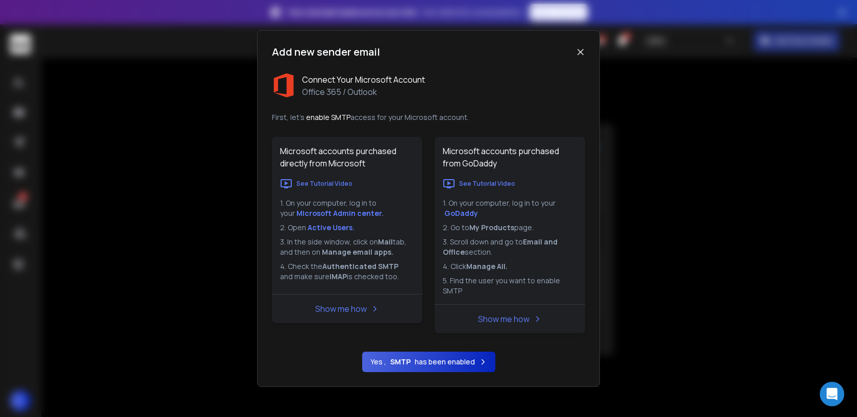
click at [446, 353] on button "Yes , SMTP has been enabled" at bounding box center [428, 361] width 133 height 20
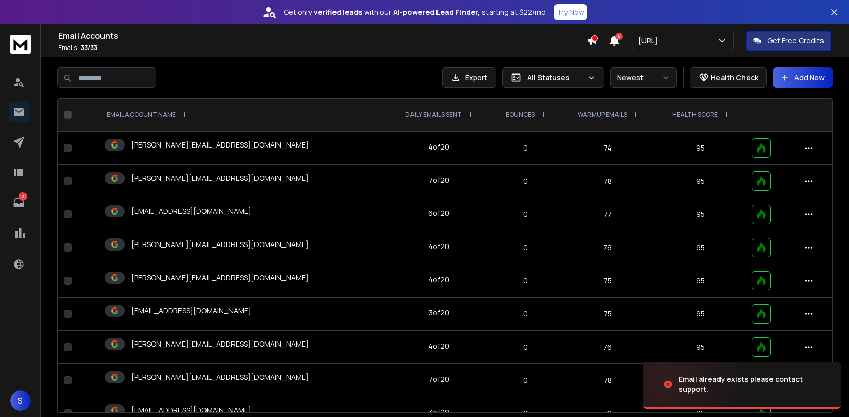
click at [804, 87] on button "Add New" at bounding box center [803, 77] width 60 height 20
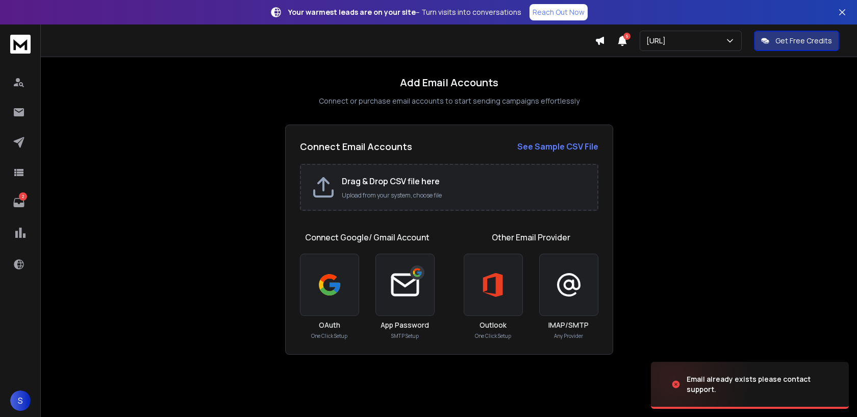
click at [797, 77] on div "Add Email Accounts Connect or purchase email accounts to start sending campaign…" at bounding box center [449, 90] width 816 height 31
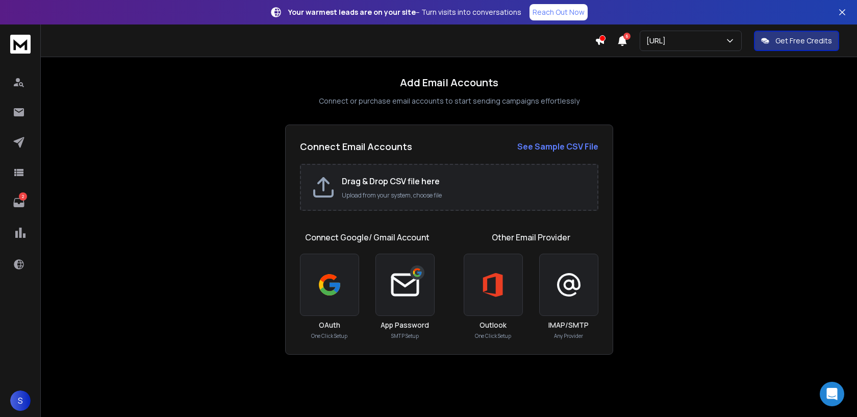
click at [494, 279] on icon at bounding box center [493, 285] width 24 height 24
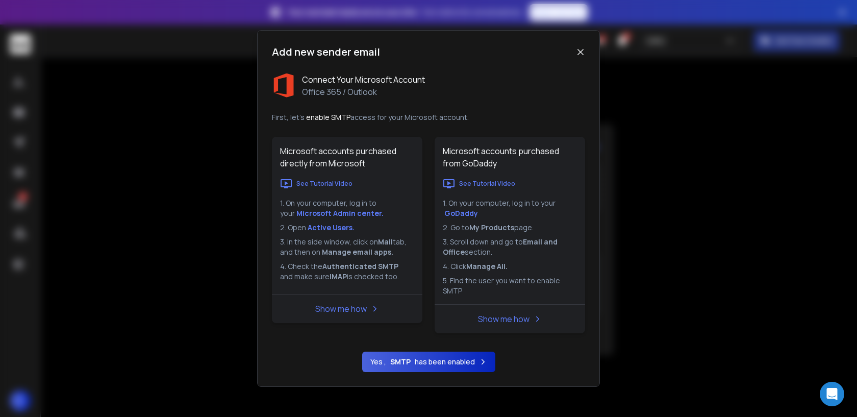
click at [457, 355] on button "Yes , SMTP has been enabled" at bounding box center [428, 361] width 133 height 20
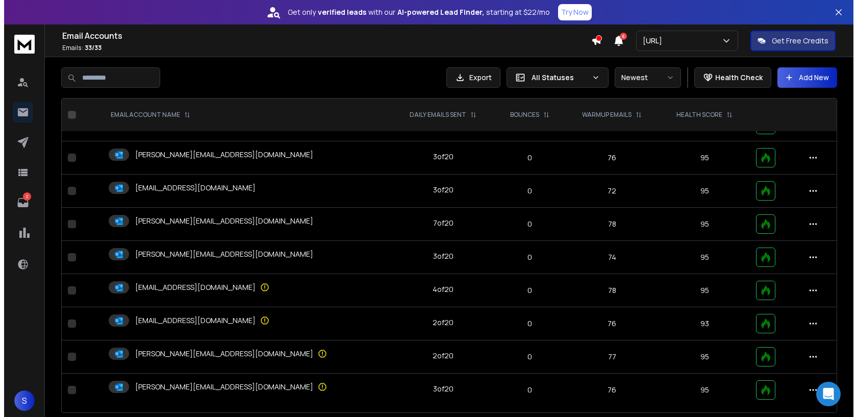
scroll to position [821, 0]
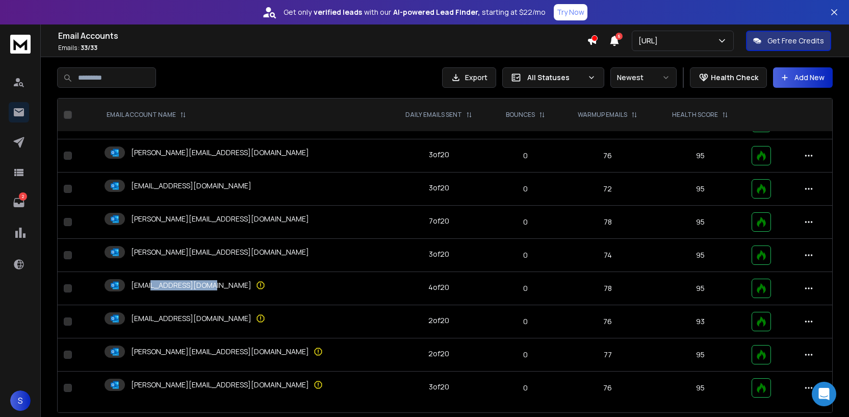
copy p "defertocall.com"
drag, startPoint x: 146, startPoint y: 289, endPoint x: 200, endPoint y: 292, distance: 54.6
click at [200, 292] on td "[EMAIL_ADDRESS][DOMAIN_NAME]" at bounding box center [242, 288] width 289 height 33
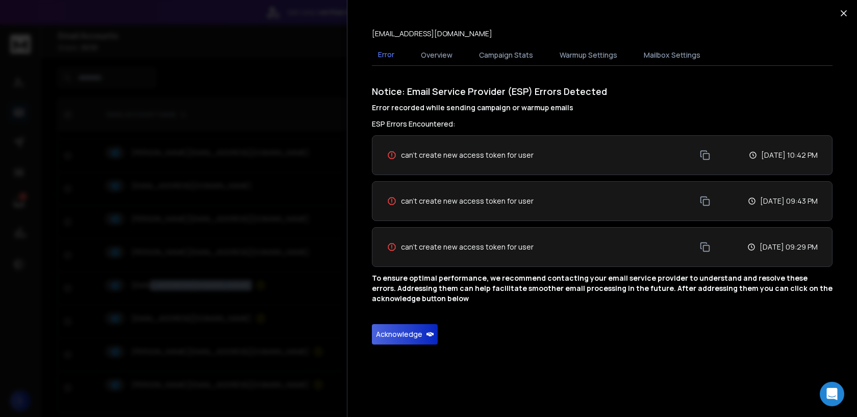
click at [841, 16] on icon "button" at bounding box center [843, 13] width 10 height 10
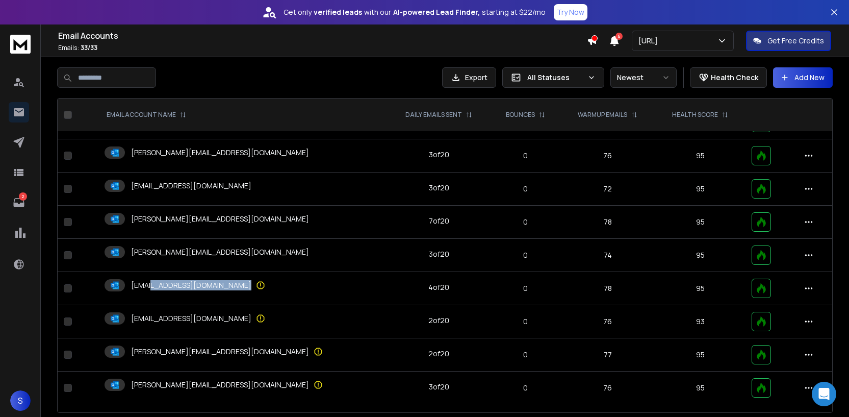
click at [807, 70] on button "Add New" at bounding box center [803, 77] width 60 height 20
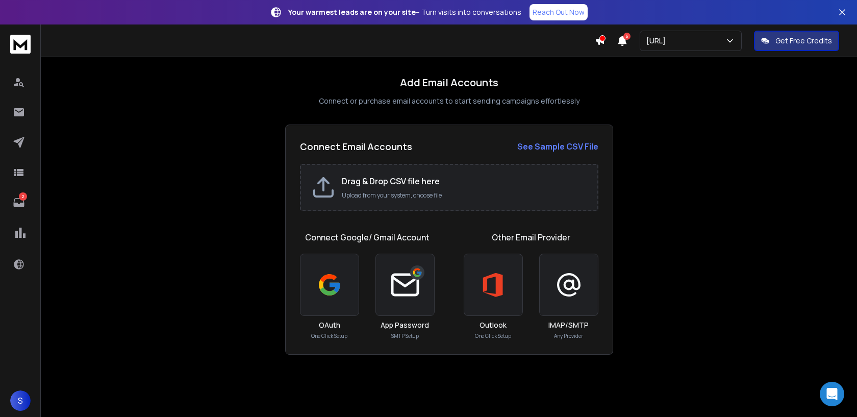
click at [484, 295] on icon at bounding box center [493, 285] width 24 height 24
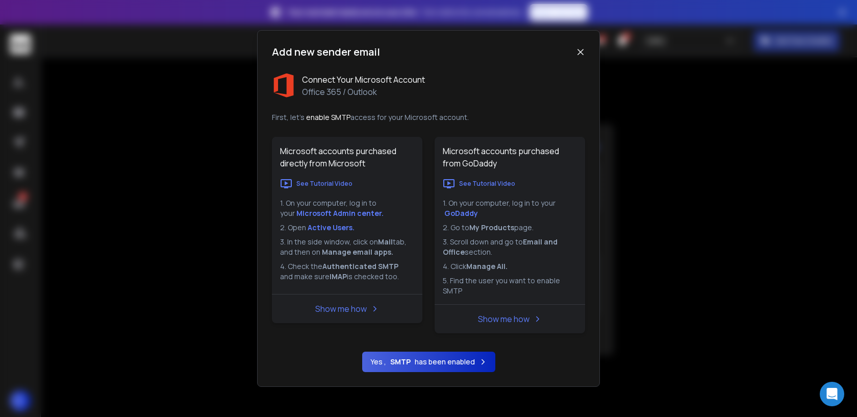
click at [432, 352] on button "Yes , SMTP has been enabled" at bounding box center [428, 361] width 133 height 20
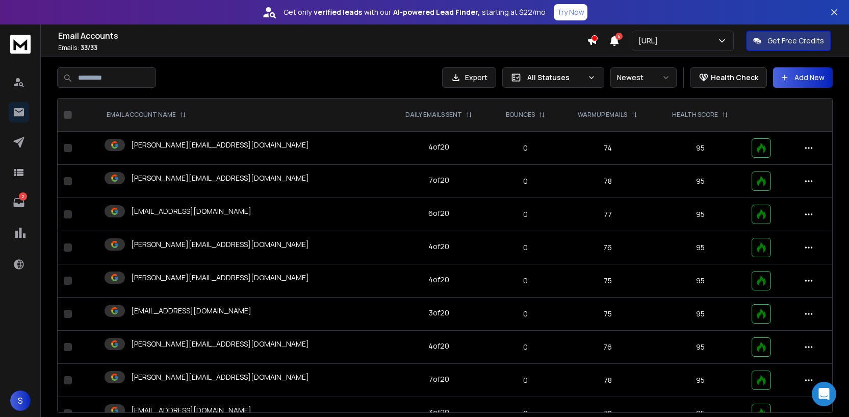
click at [803, 76] on button "Add New" at bounding box center [803, 77] width 60 height 20
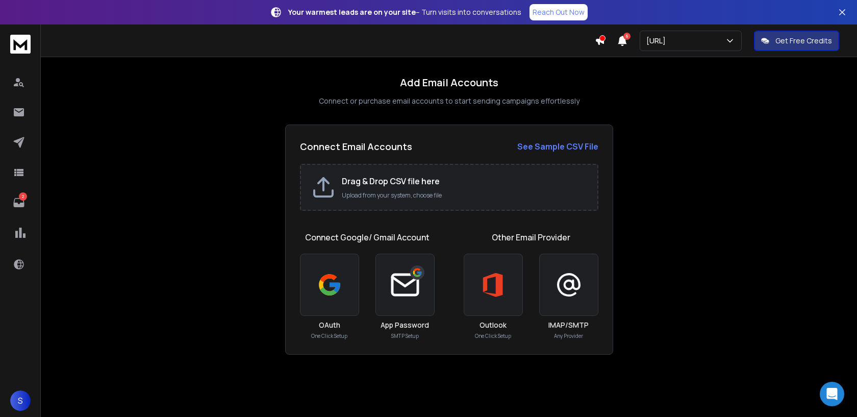
click at [485, 288] on icon at bounding box center [492, 284] width 20 height 24
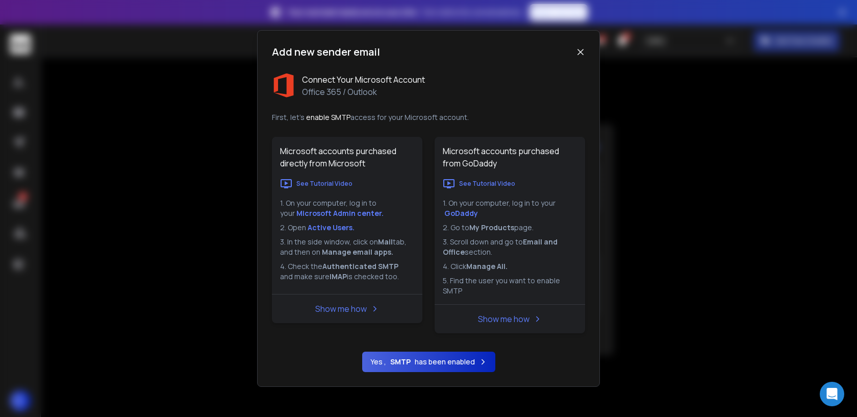
click at [474, 355] on button "Yes , SMTP has been enabled" at bounding box center [428, 361] width 133 height 20
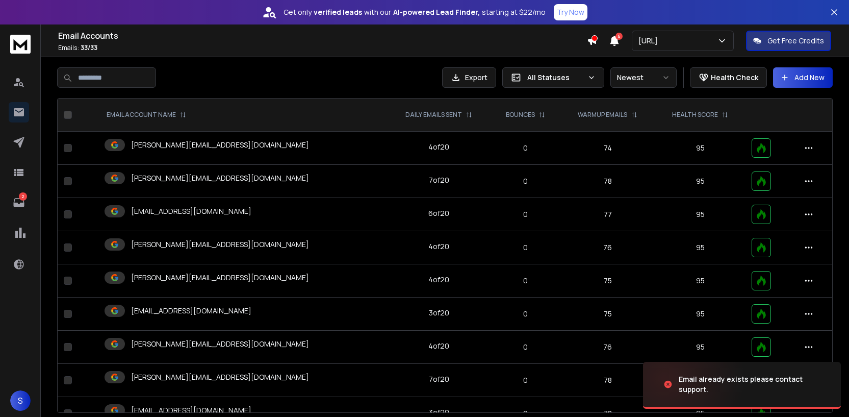
click at [791, 83] on button "Add New" at bounding box center [803, 77] width 60 height 20
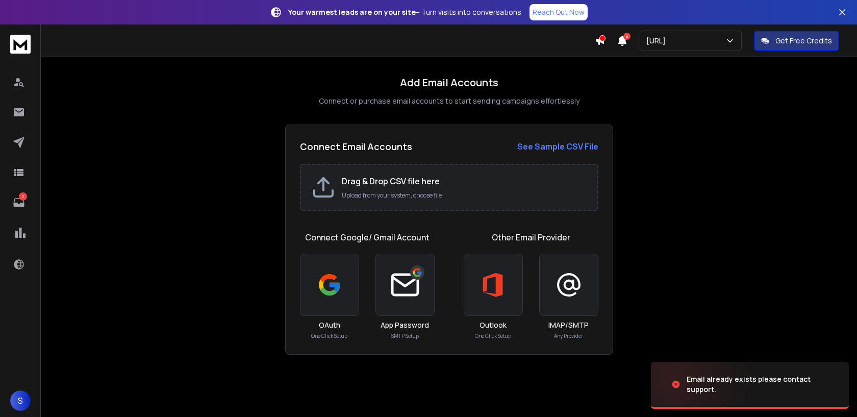
click at [501, 285] on icon at bounding box center [492, 284] width 20 height 24
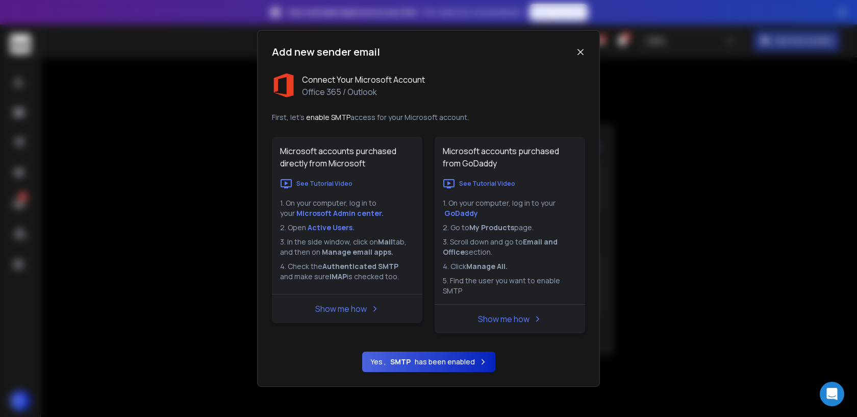
click at [406, 356] on b "SMTP" at bounding box center [400, 361] width 20 height 10
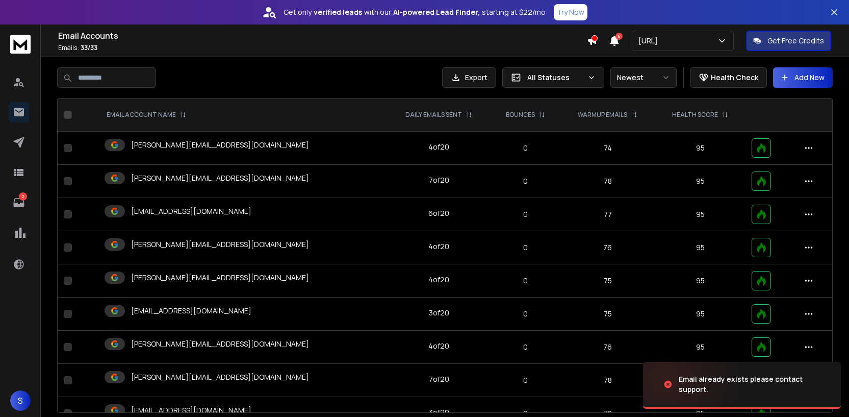
click at [153, 80] on input at bounding box center [106, 77] width 99 height 20
paste input "**********"
type input "**********"
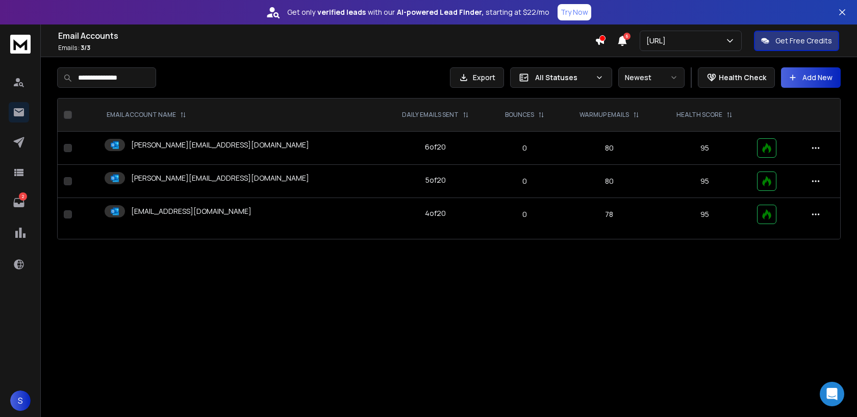
click at [144, 85] on input "**********" at bounding box center [106, 77] width 99 height 20
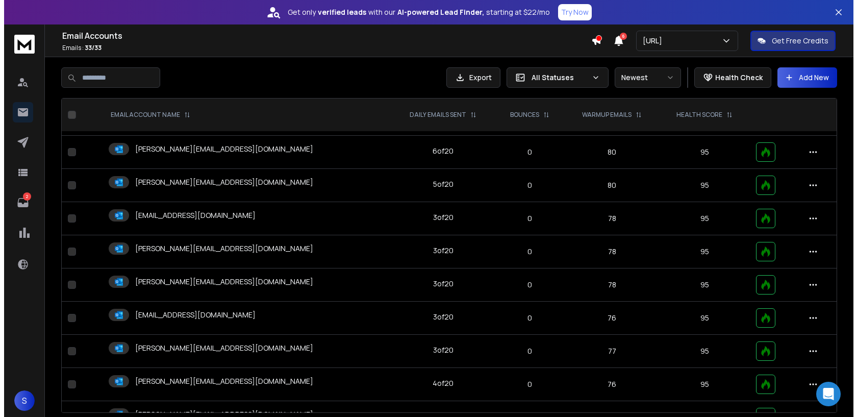
scroll to position [821, 0]
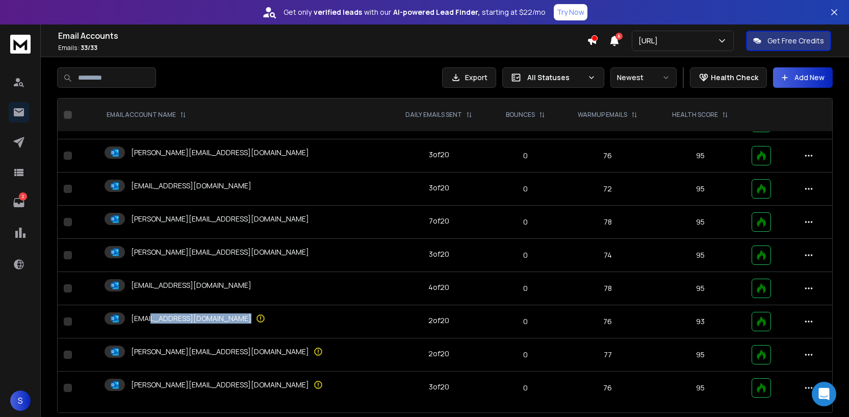
copy td "[DOMAIN_NAME]"
drag, startPoint x: 200, startPoint y: 321, endPoint x: 146, endPoint y: 331, distance: 55.5
click at [146, 331] on td "[EMAIL_ADDRESS][DOMAIN_NAME]" at bounding box center [242, 321] width 289 height 33
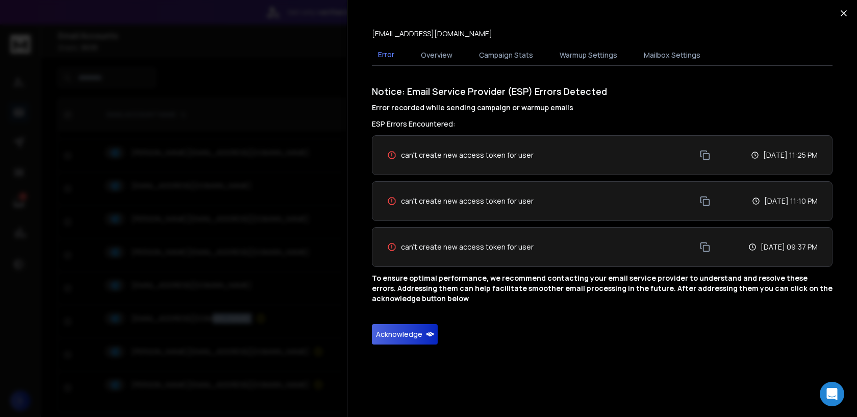
click at [838, 13] on icon "button" at bounding box center [843, 13] width 10 height 10
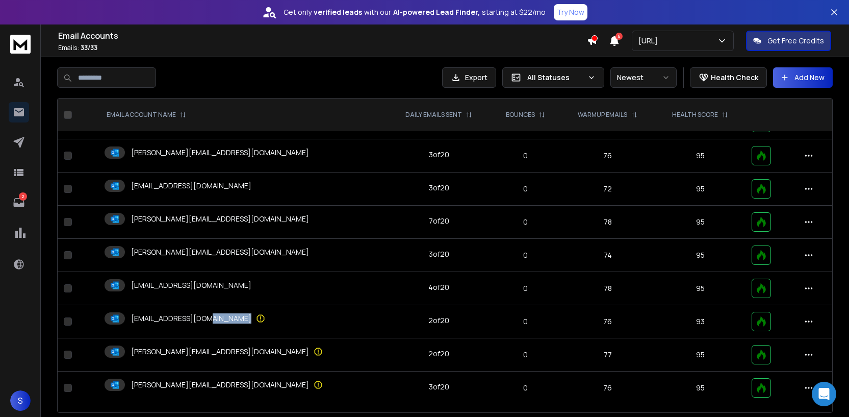
click at [805, 77] on button "Add New" at bounding box center [803, 77] width 60 height 20
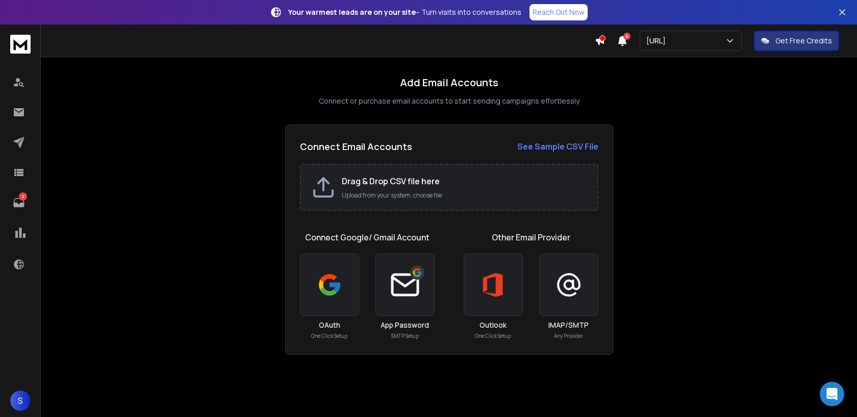
click at [491, 289] on icon at bounding box center [493, 285] width 24 height 24
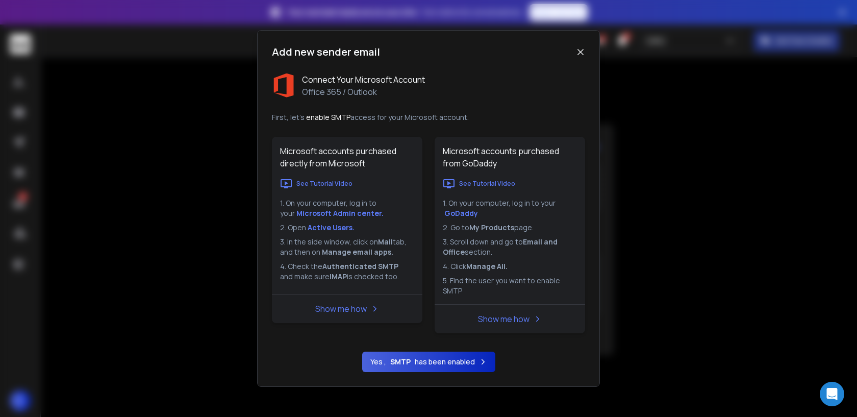
click at [420, 351] on button "Yes , SMTP has been enabled" at bounding box center [428, 361] width 133 height 20
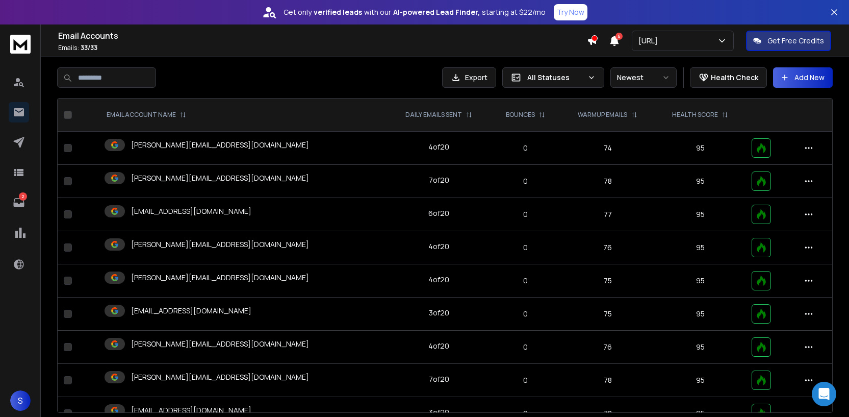
click at [785, 77] on icon at bounding box center [785, 77] width 6 height 6
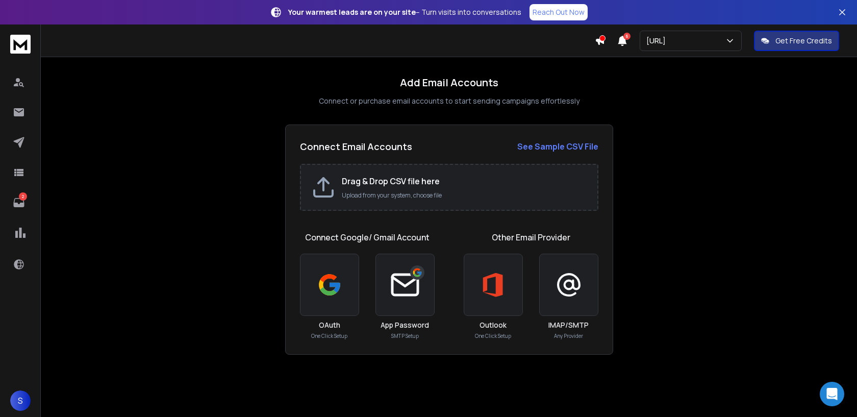
click at [481, 278] on icon at bounding box center [493, 285] width 24 height 24
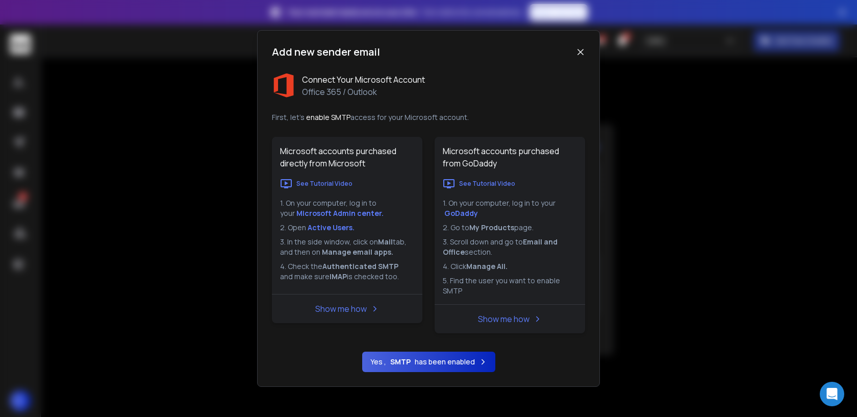
click at [469, 359] on button "Yes , SMTP has been enabled" at bounding box center [428, 361] width 133 height 20
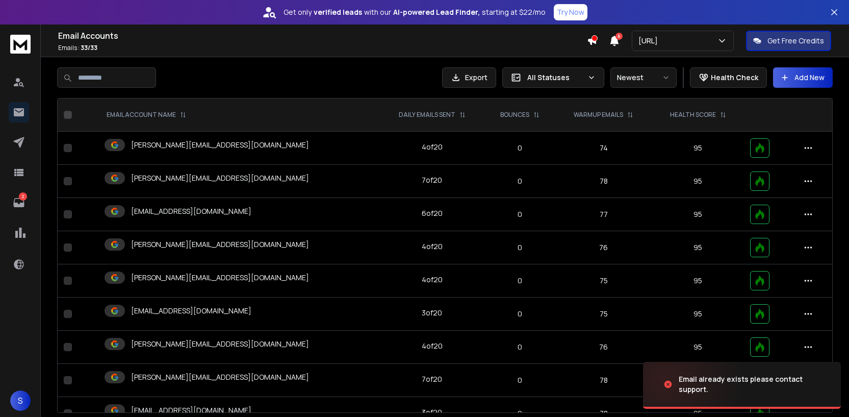
click at [778, 84] on button "Add New" at bounding box center [803, 77] width 60 height 20
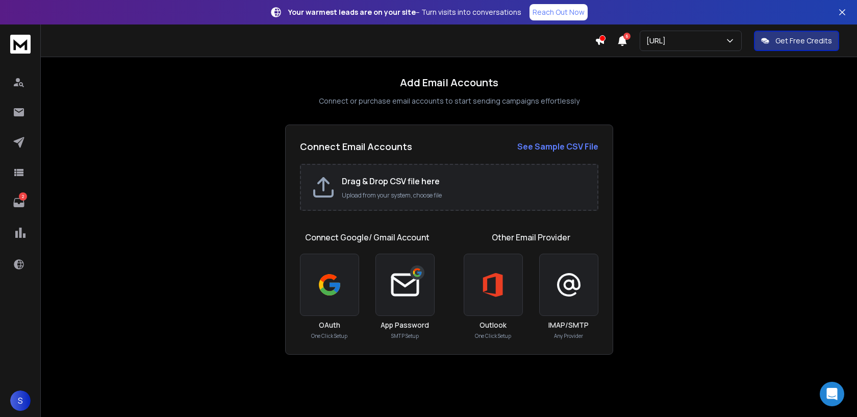
click at [490, 297] on div at bounding box center [492, 284] width 25 height 29
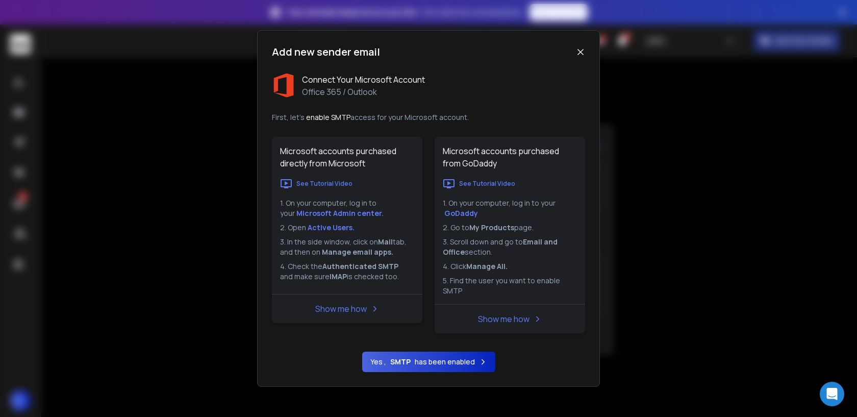
click at [439, 360] on button "Yes , SMTP has been enabled" at bounding box center [428, 361] width 133 height 20
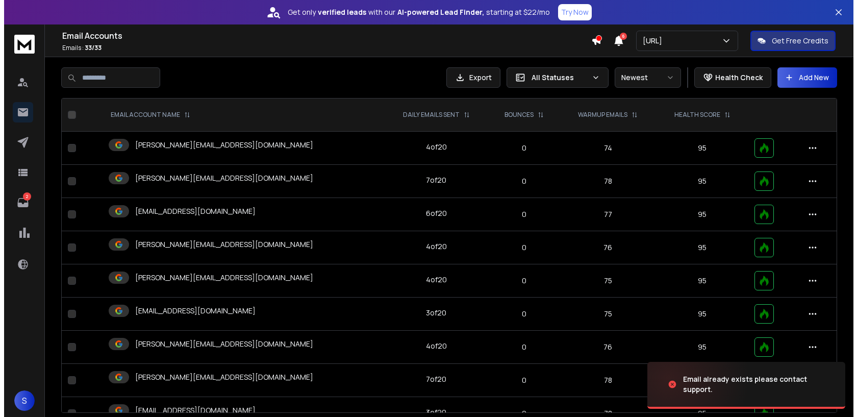
scroll to position [821, 0]
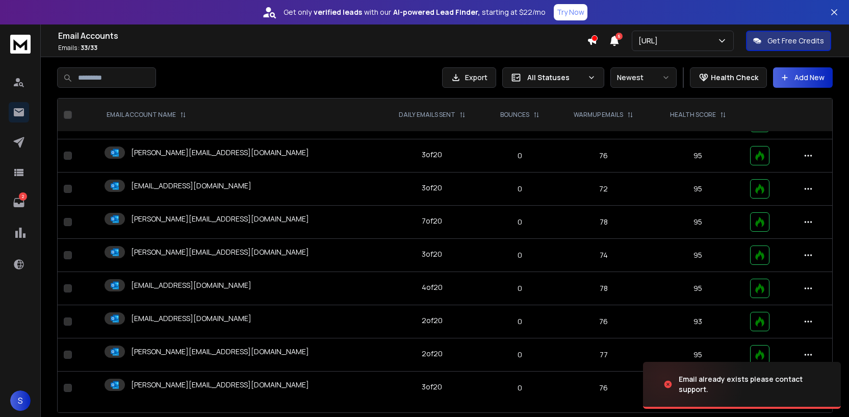
click at [133, 78] on input at bounding box center [106, 77] width 99 height 20
paste input "**********"
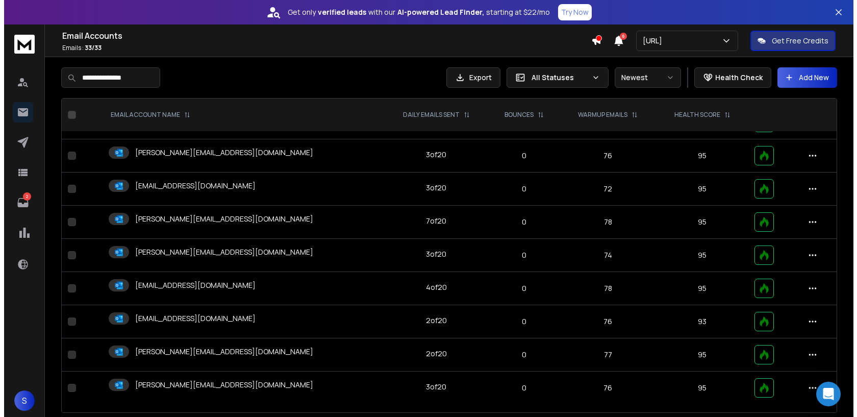
scroll to position [0, 0]
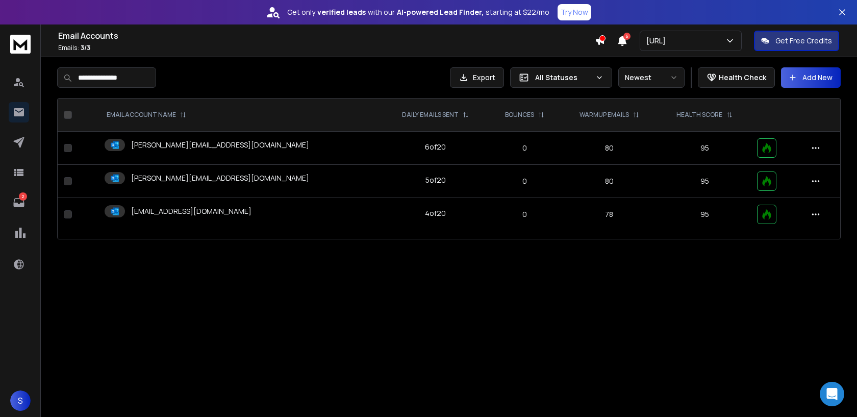
paste input "*"
click at [146, 80] on input "**********" at bounding box center [106, 77] width 99 height 20
paste input "*********"
click at [139, 80] on input "**********" at bounding box center [111, 77] width 108 height 20
paste input
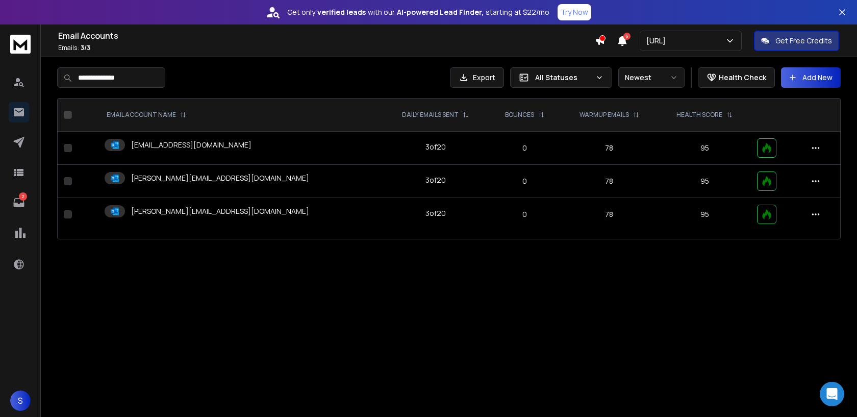
type input "**********"
